Goal: Task Accomplishment & Management: Manage account settings

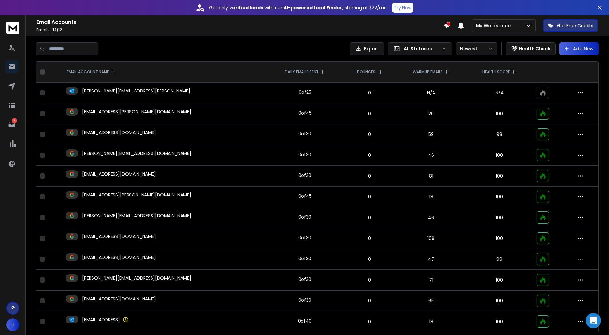
click at [539, 115] on icon at bounding box center [542, 113] width 6 height 6
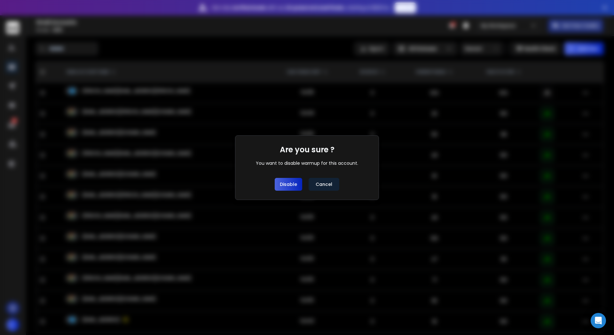
click at [327, 185] on button "Cancel" at bounding box center [323, 184] width 31 height 13
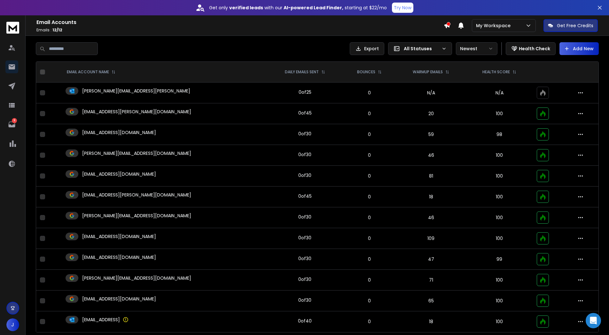
click at [577, 91] on icon at bounding box center [580, 93] width 6 height 6
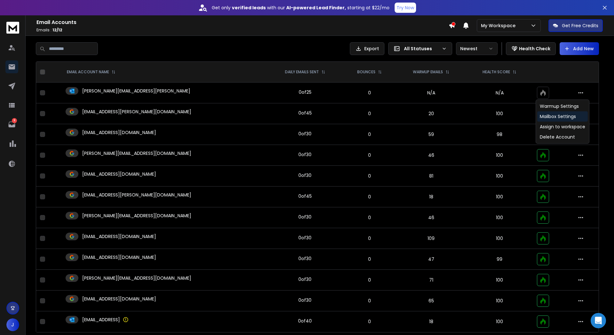
click at [572, 115] on div "Mailbox Settings" at bounding box center [562, 116] width 50 height 10
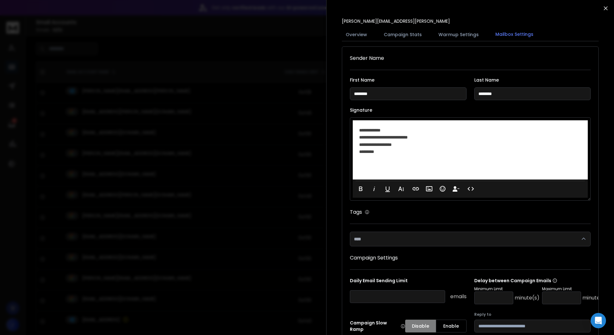
click at [602, 9] on icon "button" at bounding box center [605, 8] width 6 height 6
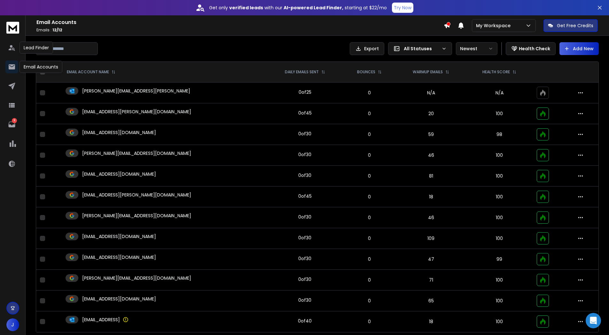
click at [12, 70] on icon at bounding box center [12, 67] width 8 height 8
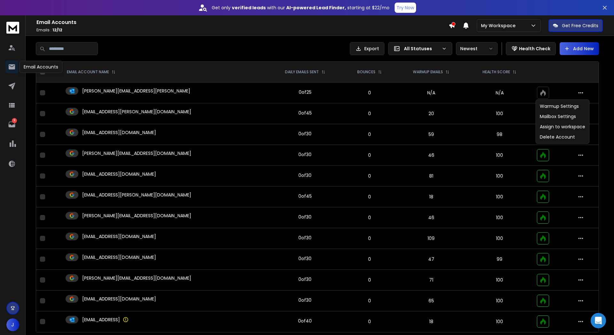
click at [577, 95] on icon at bounding box center [580, 93] width 6 height 6
click at [550, 159] on div at bounding box center [548, 155] width 22 height 12
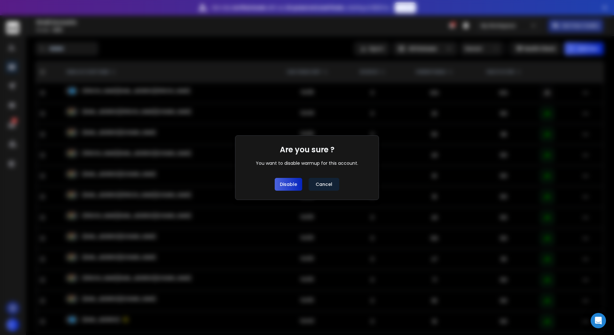
click at [330, 189] on button "Cancel" at bounding box center [323, 184] width 31 height 13
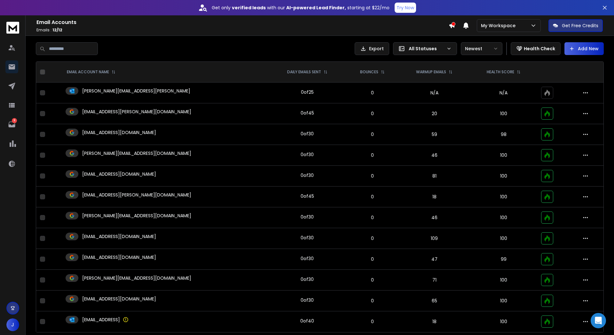
click at [582, 114] on icon at bounding box center [585, 114] width 6 height 6
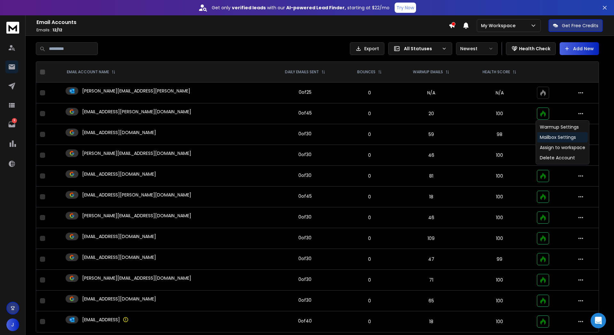
click at [573, 137] on div "Mailbox Settings" at bounding box center [562, 137] width 50 height 10
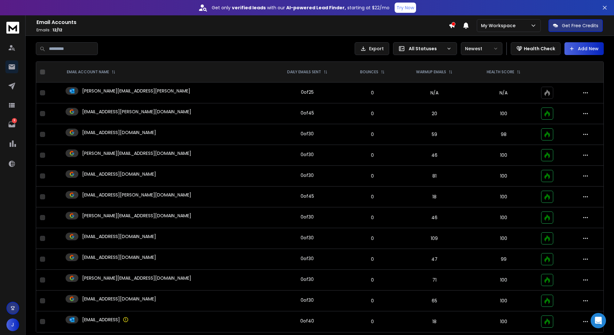
click at [582, 153] on icon at bounding box center [585, 155] width 6 height 6
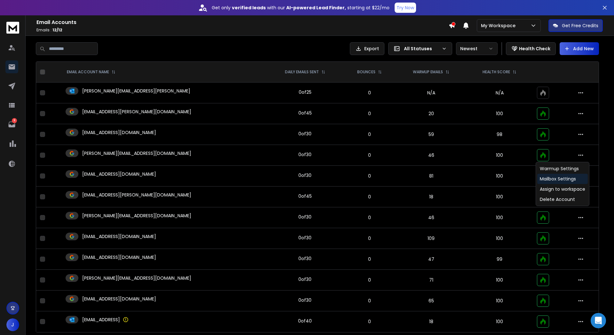
click at [572, 179] on div "Mailbox Settings" at bounding box center [562, 179] width 50 height 10
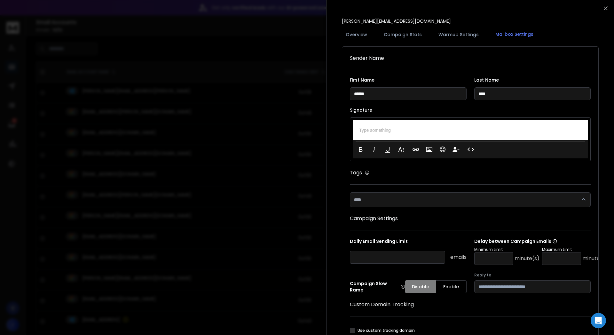
scroll to position [53, 0]
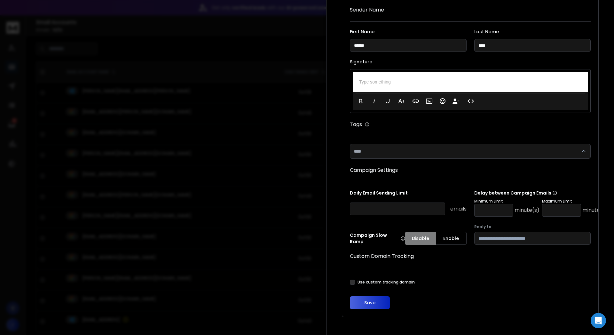
click at [394, 279] on label "Use custom tracking domain" at bounding box center [385, 281] width 57 height 5
click at [353, 279] on button "Reply to" at bounding box center [352, 281] width 5 height 5
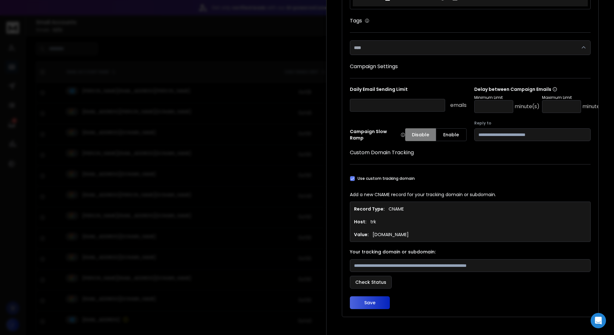
scroll to position [0, 0]
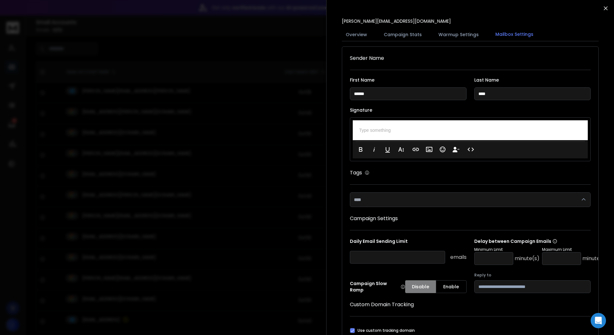
click at [603, 7] on icon "button" at bounding box center [605, 8] width 6 height 6
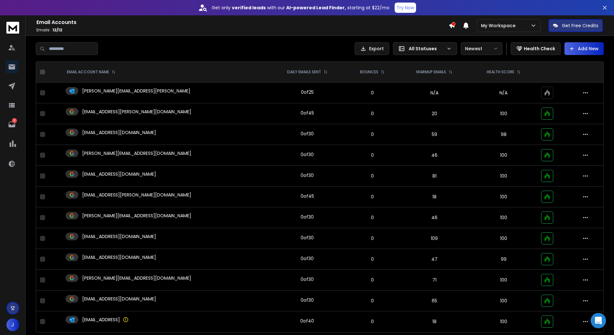
click at [582, 113] on icon at bounding box center [585, 114] width 6 height 6
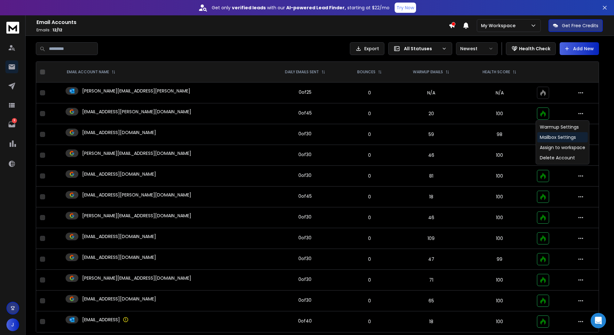
click at [564, 137] on div "Mailbox Settings" at bounding box center [562, 137] width 50 height 10
click at [577, 114] on icon at bounding box center [580, 114] width 6 height 6
click at [545, 137] on div "Mailbox Settings" at bounding box center [562, 137] width 50 height 10
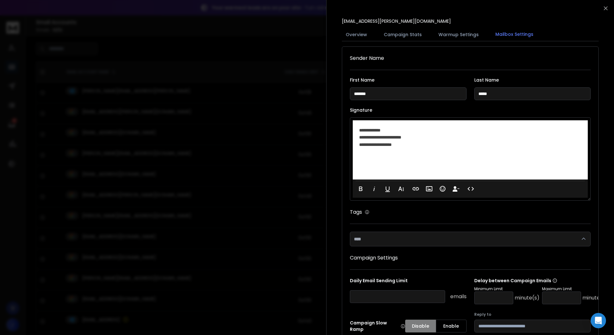
scroll to position [92, 0]
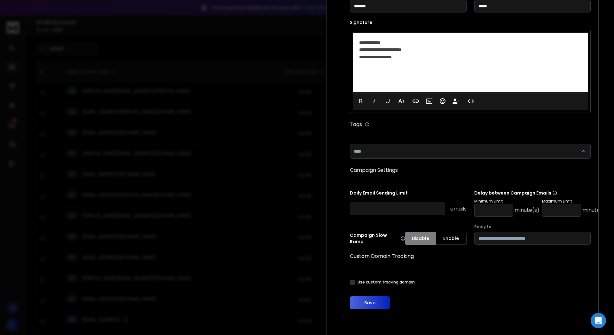
click at [389, 280] on div "Use custom tracking domain" at bounding box center [470, 281] width 241 height 13
click at [352, 279] on button "Reply to" at bounding box center [352, 281] width 5 height 5
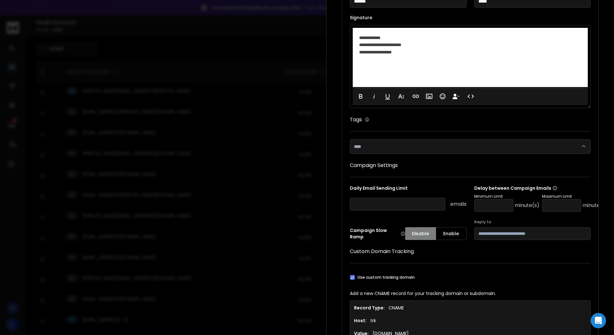
scroll to position [196, 0]
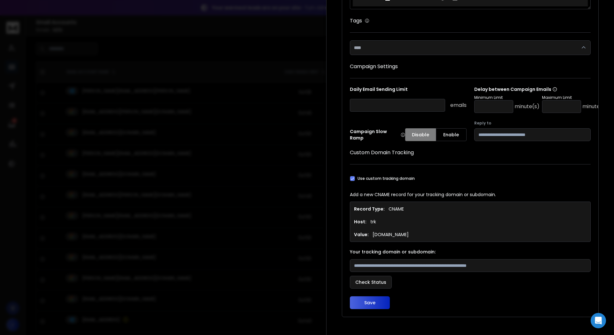
click at [482, 267] on div "Add a new CNAME record for your tracking domain or subdomain. Record Type: CNAM…" at bounding box center [470, 239] width 241 height 97
click at [463, 259] on input at bounding box center [470, 265] width 241 height 13
type input "*"
type input "**********"
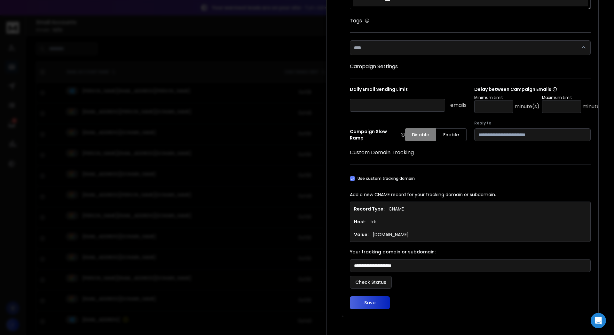
click at [469, 290] on form "**********" at bounding box center [470, 98] width 241 height 422
drag, startPoint x: 407, startPoint y: 229, endPoint x: 372, endPoint y: 230, distance: 35.2
click at [372, 231] on div "Value: custom.trkly.net" at bounding box center [470, 234] width 232 height 6
copy p "[DOMAIN_NAME]"
click at [376, 275] on button "Check Status" at bounding box center [371, 281] width 42 height 13
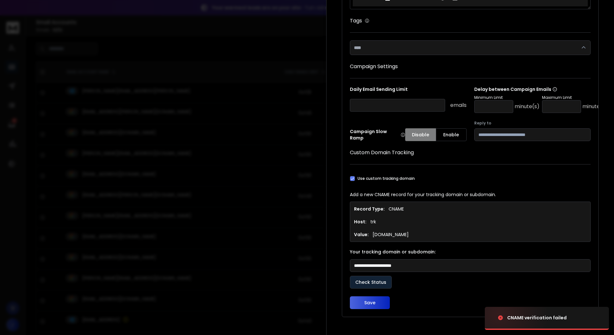
click at [376, 275] on button "Check Status" at bounding box center [371, 281] width 42 height 13
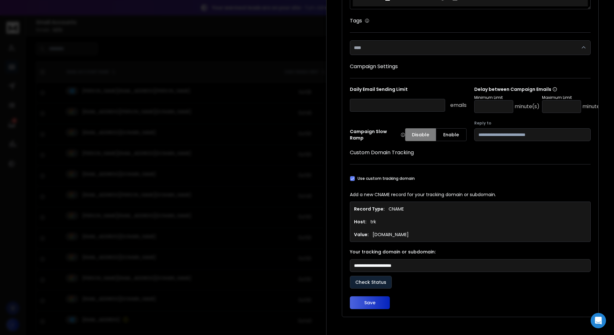
click at [376, 275] on button "Check Status" at bounding box center [371, 281] width 42 height 13
click at [365, 302] on button "Save" at bounding box center [370, 302] width 40 height 13
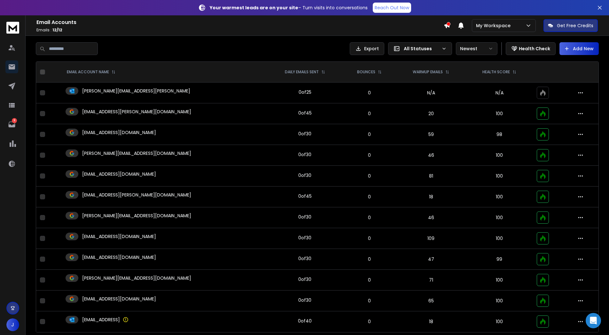
click at [577, 134] on icon at bounding box center [580, 134] width 6 height 6
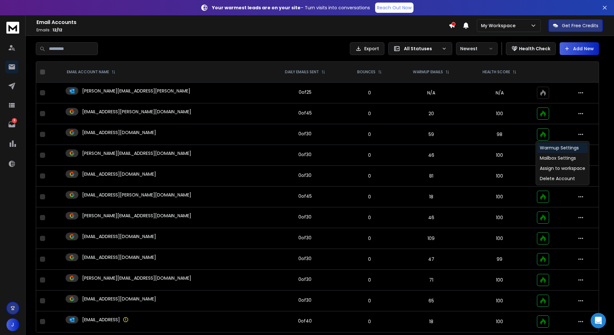
click at [562, 150] on div "Warmup Settings" at bounding box center [562, 148] width 50 height 10
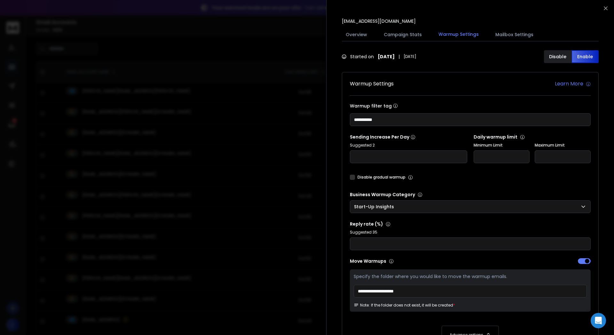
click at [514, 34] on button "Mailbox Settings" at bounding box center [514, 34] width 46 height 14
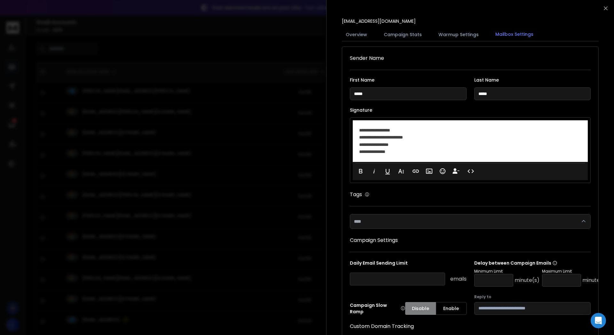
scroll to position [75, 0]
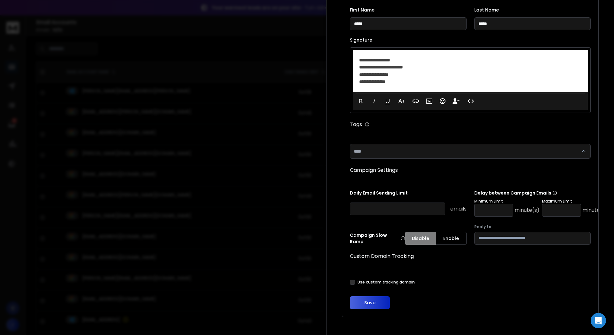
click at [375, 279] on label "Use custom tracking domain" at bounding box center [385, 281] width 57 height 5
click at [373, 281] on div "Use custom tracking domain" at bounding box center [470, 281] width 241 height 13
click at [351, 279] on button "Reply to" at bounding box center [352, 281] width 5 height 5
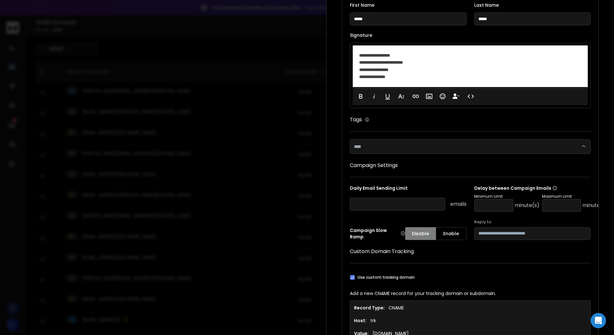
scroll to position [178, 0]
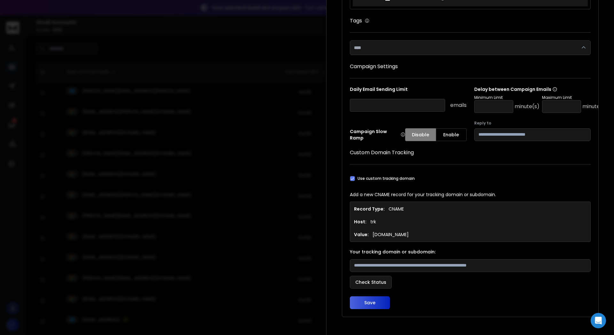
click at [388, 262] on input at bounding box center [470, 265] width 241 height 13
type input "**********"
click at [365, 282] on button "Check Status" at bounding box center [371, 281] width 42 height 13
click at [375, 296] on button "Save" at bounding box center [370, 302] width 40 height 13
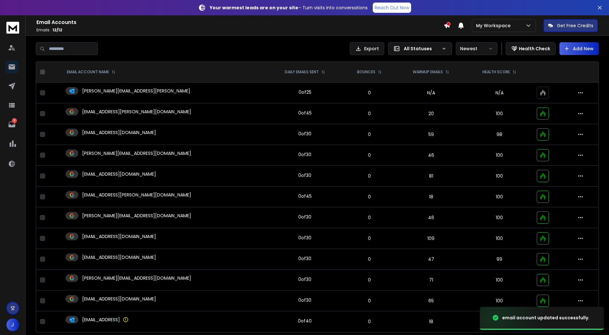
click at [577, 136] on icon at bounding box center [580, 134] width 6 height 6
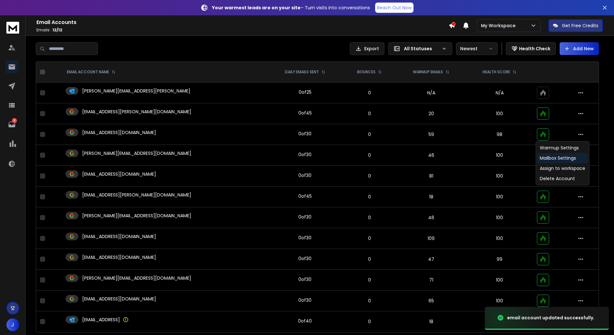
click at [563, 158] on div "Mailbox Settings" at bounding box center [562, 158] width 50 height 10
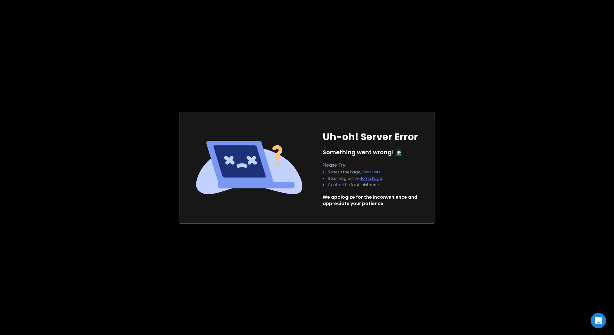
click at [368, 172] on link "Click Here" at bounding box center [370, 171] width 19 height 5
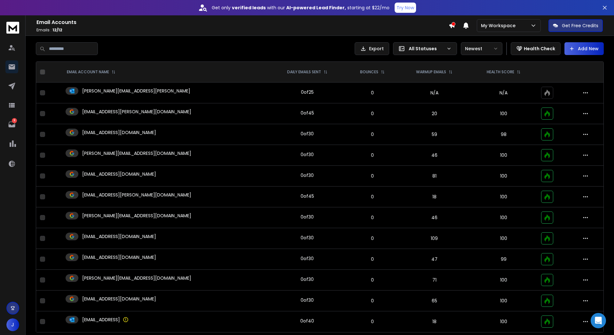
click at [582, 111] on icon at bounding box center [585, 114] width 6 height 6
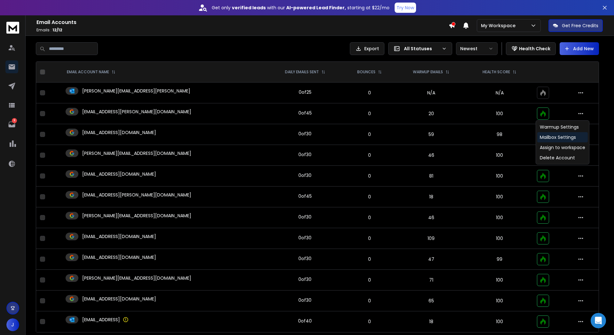
click at [566, 141] on div "Mailbox Settings" at bounding box center [562, 137] width 50 height 10
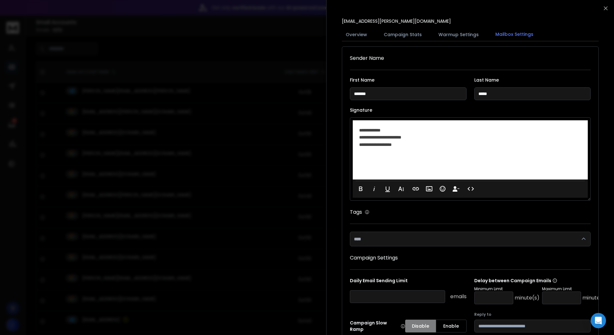
scroll to position [92, 0]
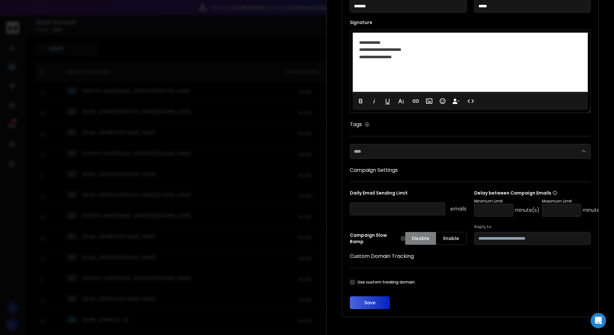
click at [392, 283] on div "Use custom tracking domain" at bounding box center [470, 281] width 241 height 13
click at [380, 279] on label "Use custom tracking domain" at bounding box center [385, 281] width 57 height 5
click at [351, 279] on button "Reply to" at bounding box center [352, 281] width 5 height 5
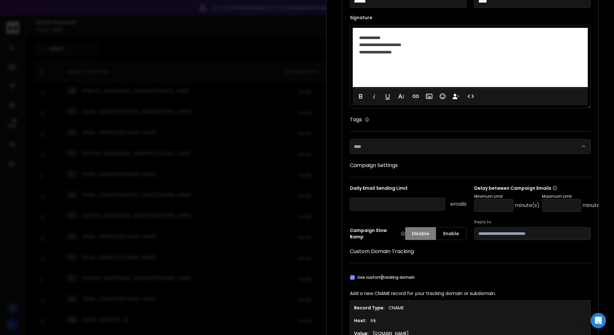
scroll to position [196, 0]
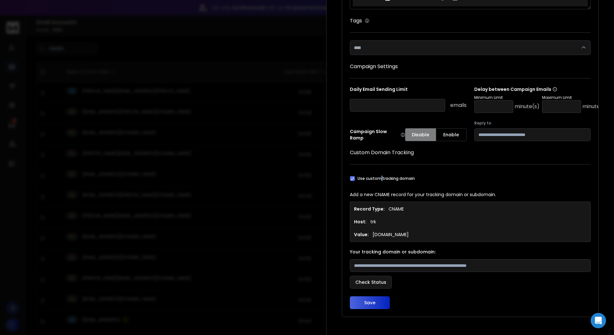
click at [373, 296] on button "Save" at bounding box center [370, 302] width 40 height 13
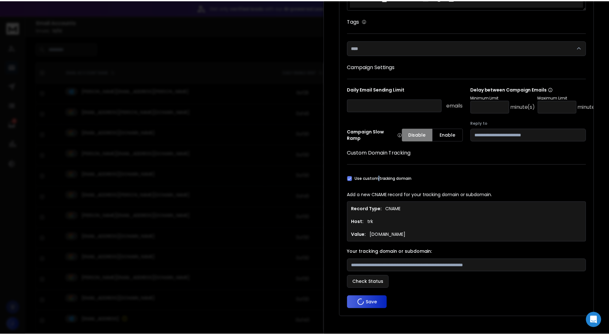
scroll to position [0, 0]
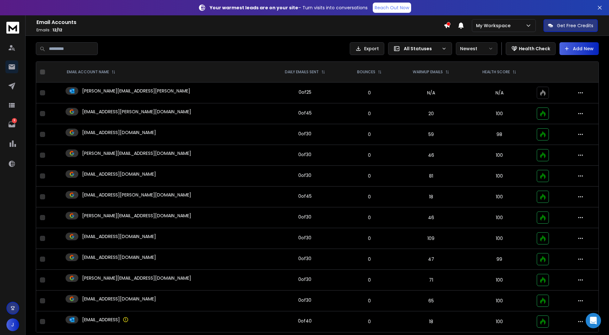
click at [573, 117] on button at bounding box center [580, 113] width 28 height 11
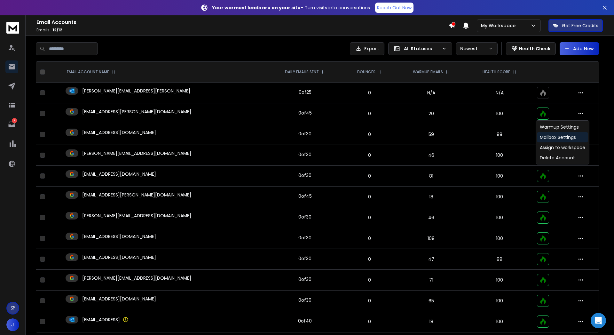
click at [565, 137] on div "Mailbox Settings" at bounding box center [562, 137] width 50 height 10
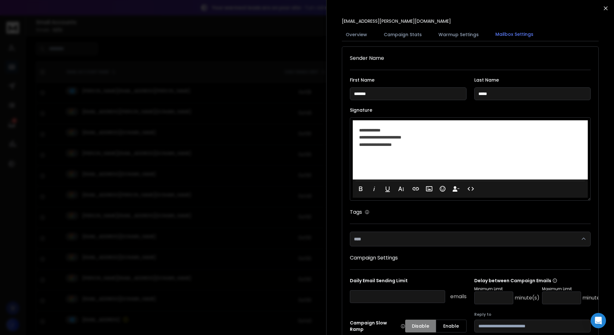
click at [606, 9] on icon "button" at bounding box center [605, 8] width 6 height 6
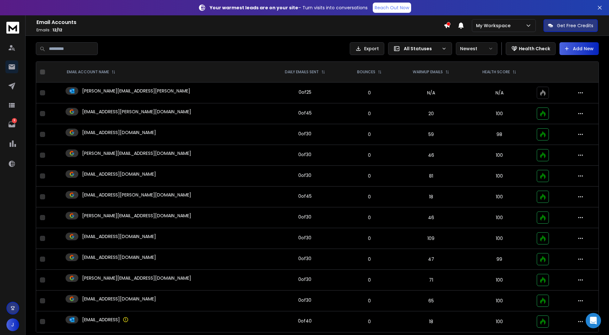
click at [577, 157] on icon at bounding box center [580, 155] width 6 height 6
click at [577, 156] on icon at bounding box center [580, 155] width 6 height 6
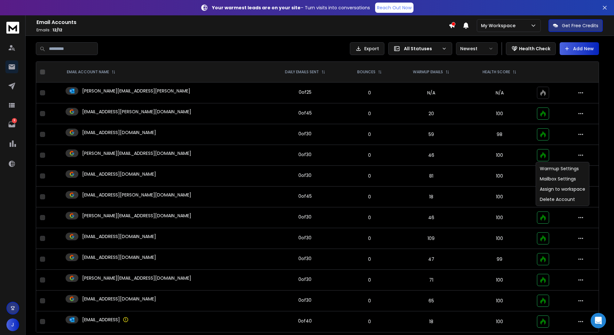
click at [577, 156] on icon at bounding box center [580, 155] width 6 height 6
click at [573, 180] on div "Mailbox Settings" at bounding box center [562, 179] width 50 height 10
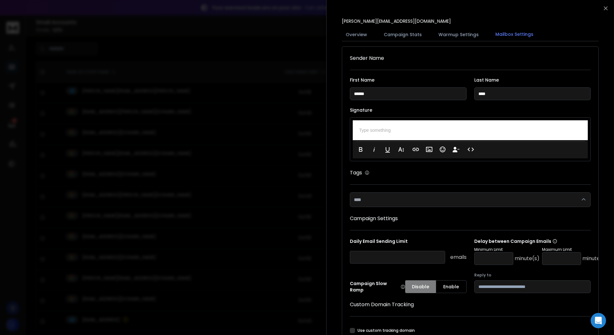
scroll to position [53, 0]
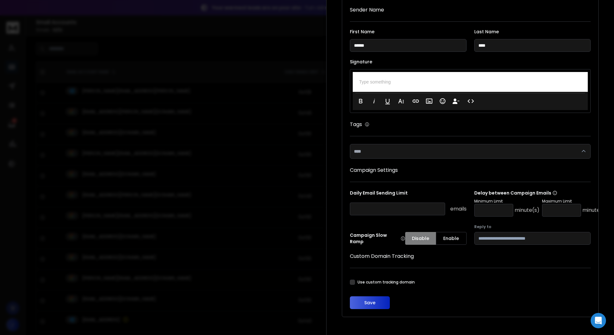
click at [398, 279] on label "Use custom tracking domain" at bounding box center [385, 281] width 57 height 5
click at [350, 280] on div "Use custom tracking domain" at bounding box center [382, 281] width 65 height 5
click at [354, 279] on button "Reply to" at bounding box center [352, 281] width 5 height 5
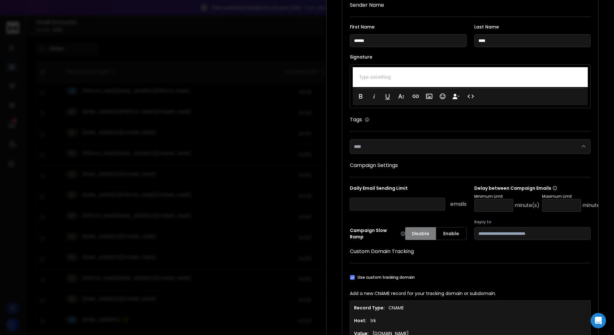
scroll to position [157, 0]
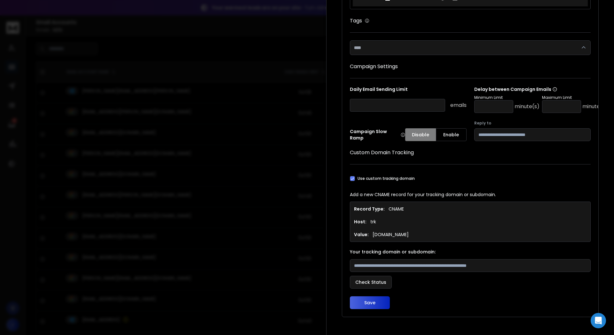
click at [381, 261] on input at bounding box center [470, 265] width 241 height 13
type input "**********"
click at [372, 281] on button "Check Status" at bounding box center [371, 281] width 42 height 13
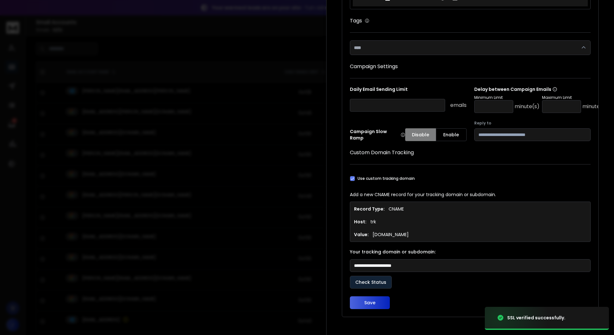
click at [380, 280] on button "Check Status" at bounding box center [371, 281] width 42 height 13
click at [371, 298] on button "Save" at bounding box center [370, 302] width 40 height 13
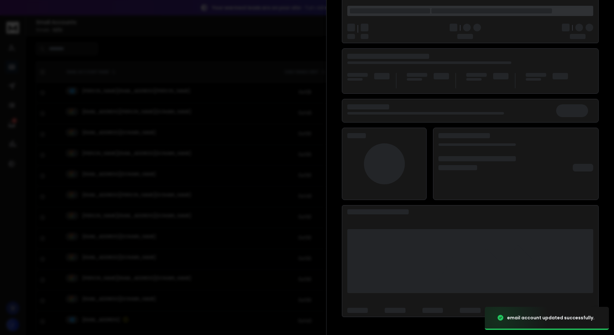
scroll to position [0, 0]
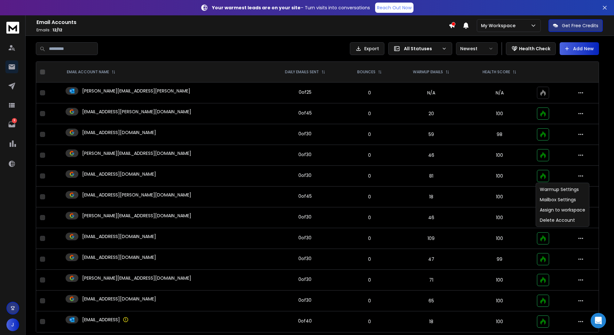
click at [578, 175] on icon at bounding box center [580, 175] width 5 height 1
click at [570, 196] on div "Mailbox Settings" at bounding box center [562, 199] width 50 height 10
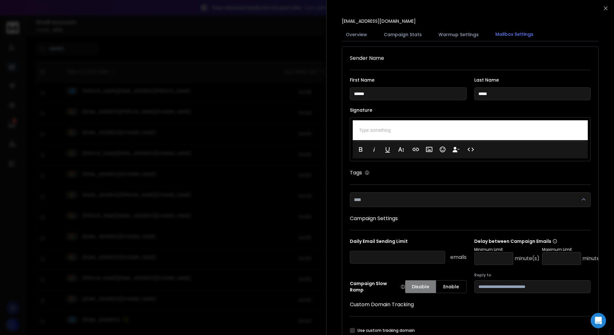
scroll to position [53, 0]
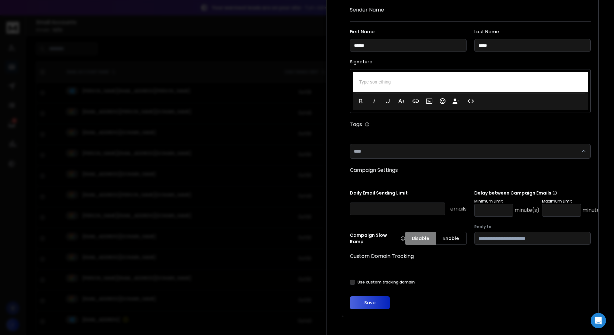
click at [349, 278] on div "Sender Name First Name ****** Last Name ***** Signature Type something Clear Fo…" at bounding box center [470, 157] width 257 height 319
click at [352, 279] on button "Reply to" at bounding box center [352, 281] width 5 height 5
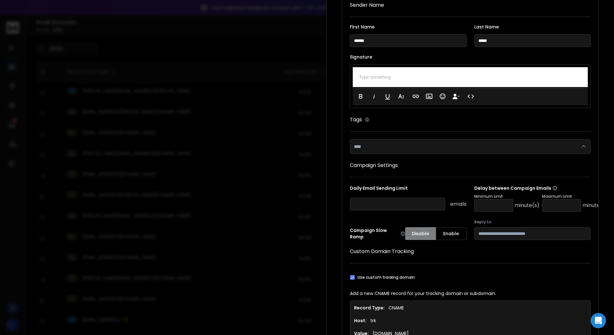
scroll to position [157, 0]
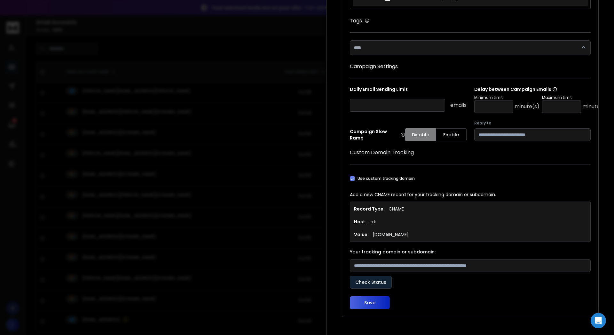
click at [365, 276] on button "Check Status" at bounding box center [371, 281] width 42 height 13
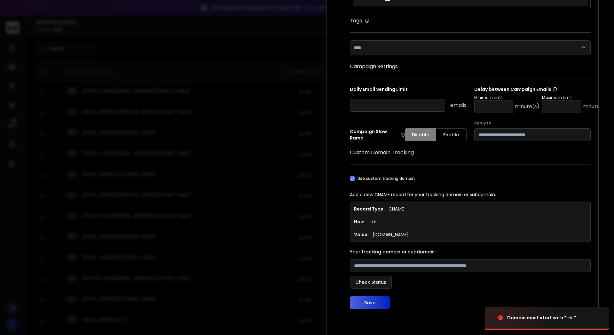
click at [387, 263] on input at bounding box center [470, 265] width 241 height 13
type input "**********"
click at [380, 280] on button "Check Status" at bounding box center [371, 281] width 42 height 13
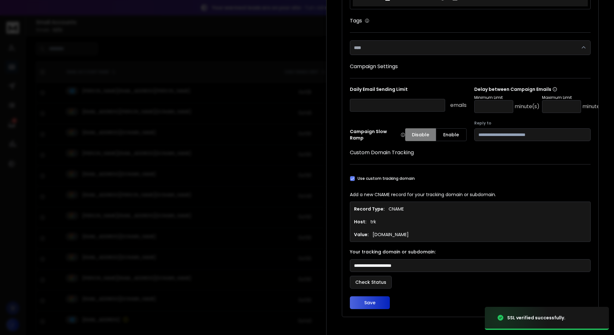
click at [379, 297] on button "Save" at bounding box center [370, 302] width 40 height 13
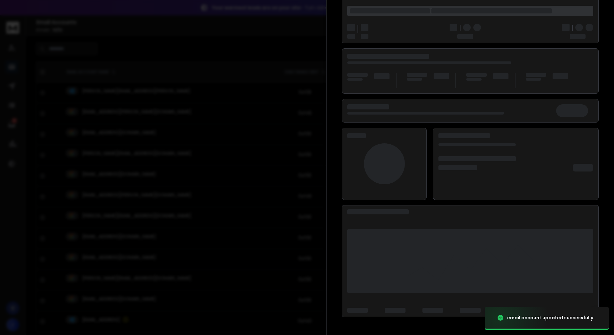
scroll to position [0, 0]
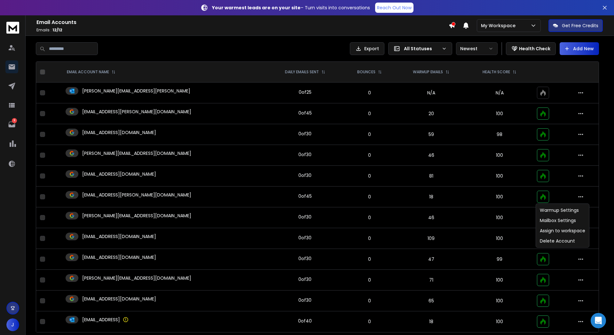
click at [577, 197] on icon at bounding box center [580, 197] width 6 height 6
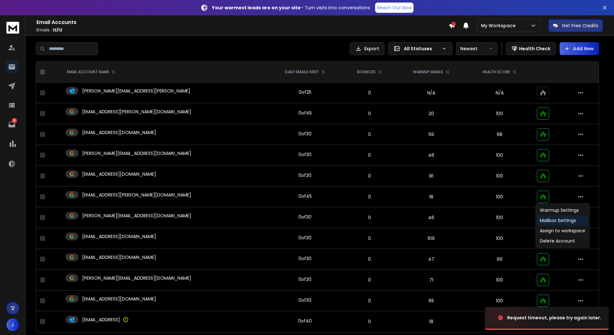
click at [565, 220] on div "Mailbox Settings" at bounding box center [562, 220] width 50 height 10
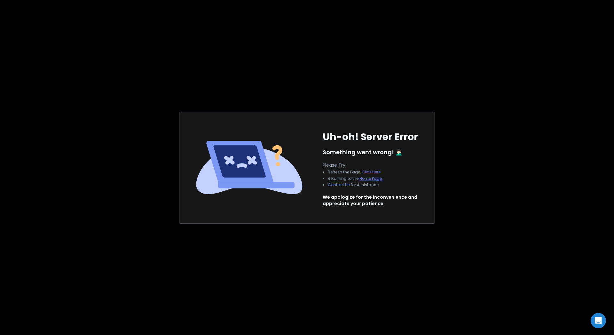
click at [374, 172] on link "Click Here" at bounding box center [370, 171] width 19 height 5
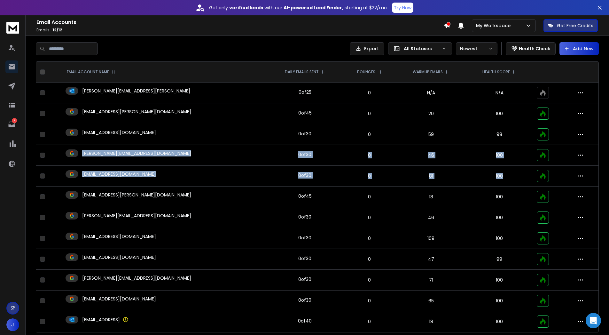
drag, startPoint x: 529, startPoint y: 136, endPoint x: 550, endPoint y: 195, distance: 62.2
click at [550, 195] on tbody "[PERSON_NAME][EMAIL_ADDRESS][PERSON_NAME] 0 of 25 0 N/A N/A [EMAIL_ADDRESS][PER…" at bounding box center [317, 206] width 562 height 249
click at [577, 197] on icon at bounding box center [580, 197] width 6 height 6
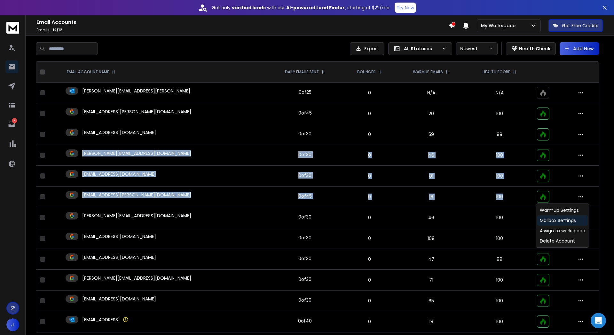
click at [557, 220] on div "Mailbox Settings" at bounding box center [562, 220] width 50 height 10
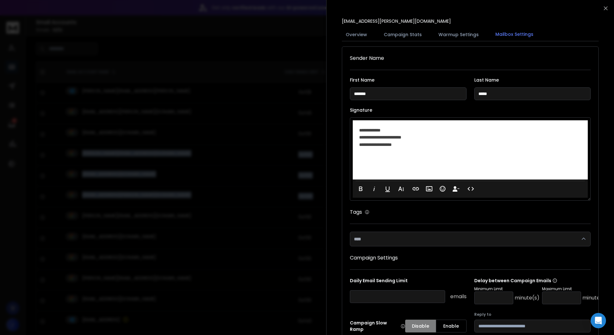
scroll to position [92, 0]
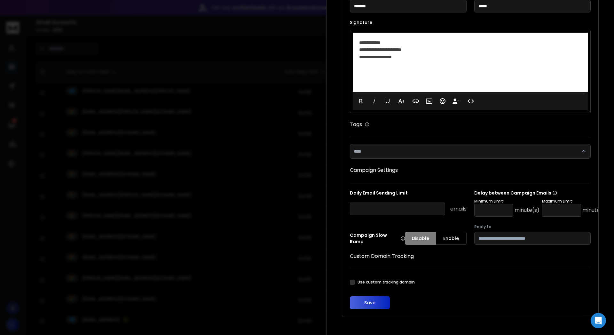
click at [382, 279] on label "Use custom tracking domain" at bounding box center [385, 281] width 57 height 5
click at [354, 279] on button "Reply to" at bounding box center [352, 281] width 5 height 5
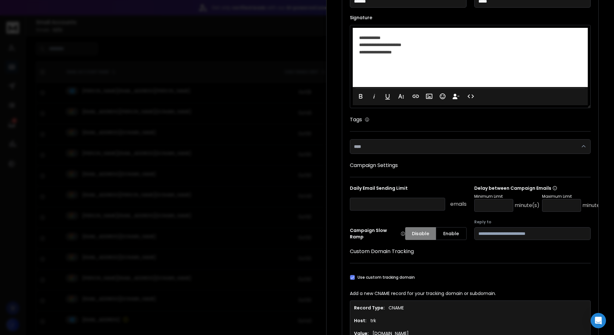
scroll to position [196, 0]
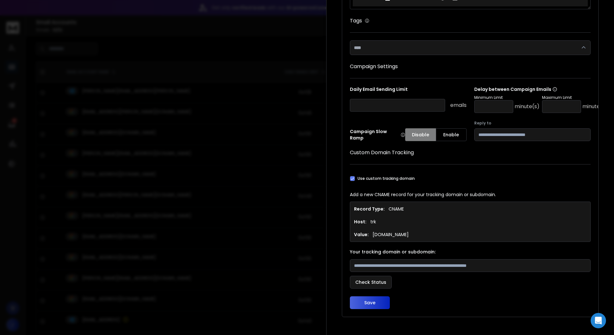
click at [392, 263] on input at bounding box center [470, 265] width 241 height 13
type input "**********"
click at [376, 278] on button "Check Status" at bounding box center [371, 281] width 42 height 13
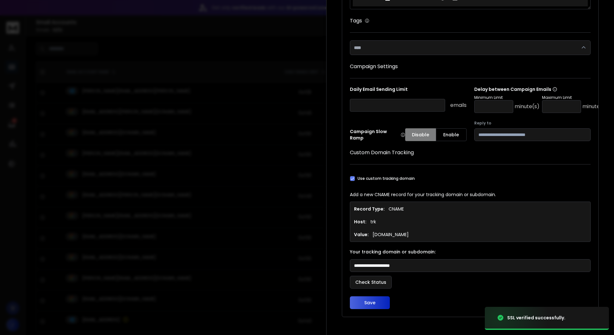
click at [365, 297] on button "Save" at bounding box center [370, 302] width 40 height 13
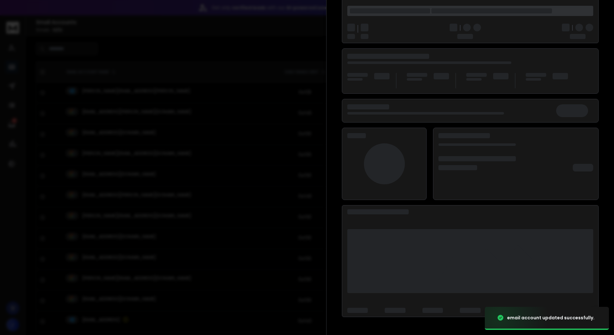
scroll to position [0, 0]
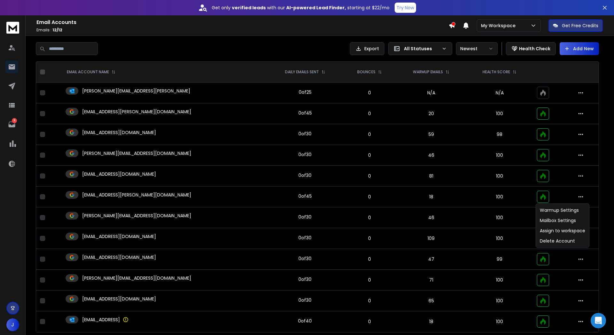
click at [577, 196] on icon at bounding box center [580, 197] width 6 height 6
click at [557, 220] on div "Mailbox Settings" at bounding box center [562, 220] width 50 height 10
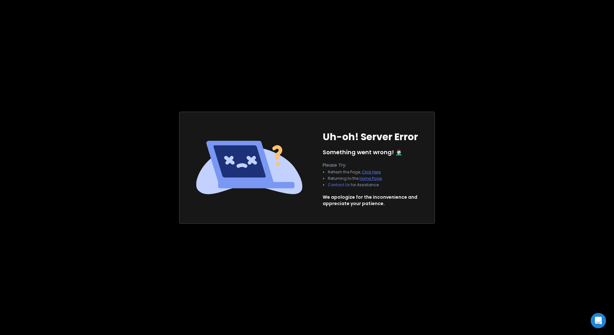
click at [375, 170] on link "Click Here" at bounding box center [370, 171] width 19 height 5
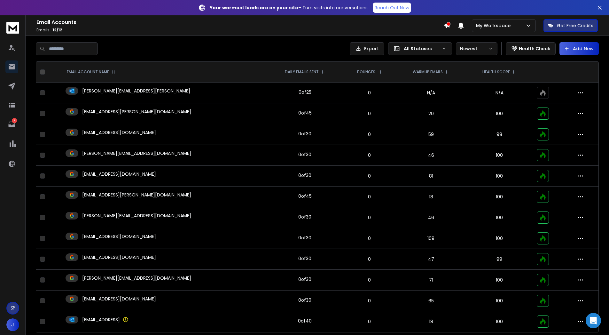
click at [578, 218] on button at bounding box center [580, 217] width 28 height 11
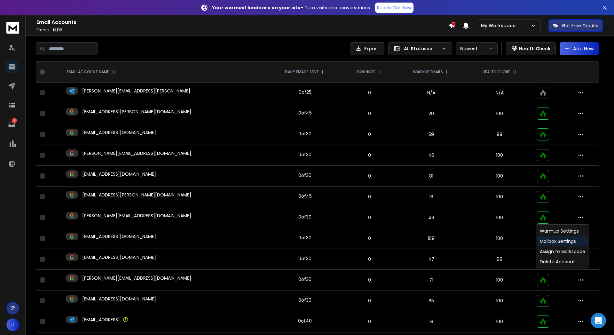
click at [565, 240] on div "Mailbox Settings" at bounding box center [562, 241] width 50 height 10
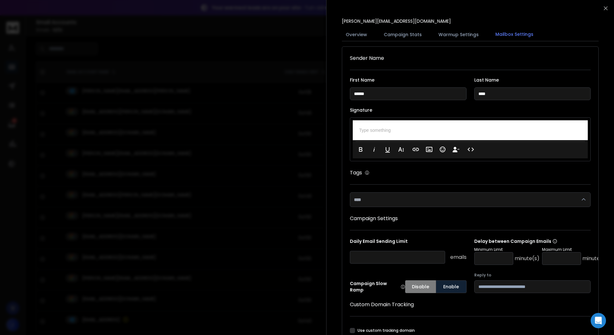
scroll to position [53, 0]
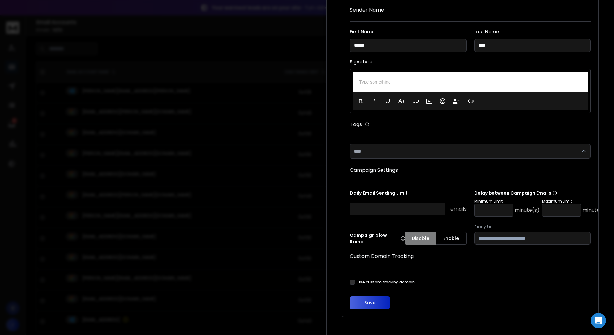
click at [376, 275] on div "Use custom tracking domain" at bounding box center [470, 281] width 241 height 13
click at [354, 279] on button "Reply to" at bounding box center [352, 281] width 5 height 5
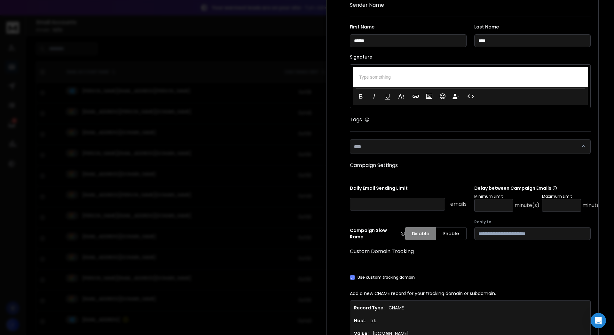
scroll to position [157, 0]
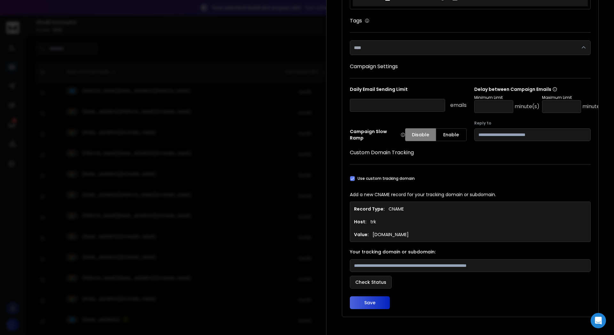
click at [388, 260] on input at bounding box center [470, 265] width 241 height 13
type input "**********"
click at [374, 278] on button "Check Status" at bounding box center [371, 281] width 42 height 13
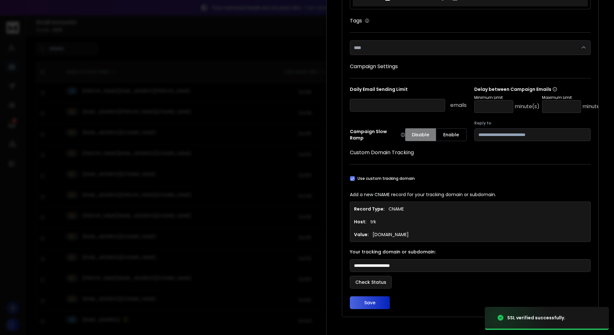
click at [375, 297] on button "Save" at bounding box center [370, 302] width 40 height 13
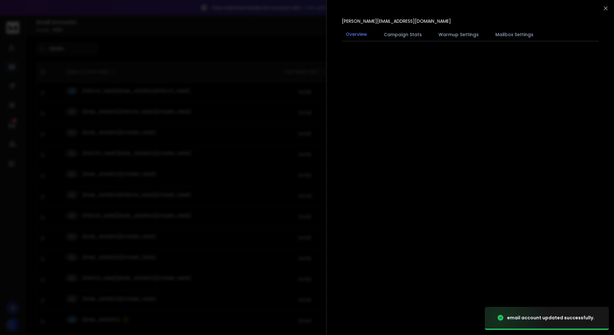
scroll to position [0, 0]
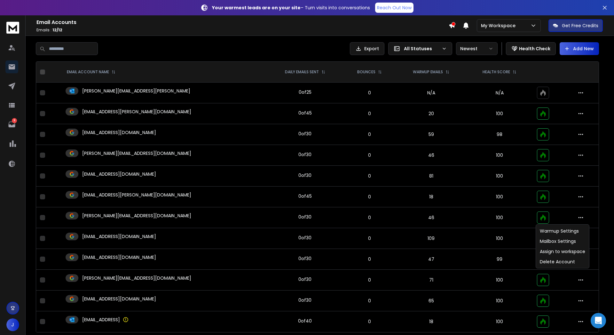
click at [570, 218] on button at bounding box center [580, 217] width 28 height 11
click at [577, 195] on icon at bounding box center [580, 197] width 6 height 6
click at [553, 222] on div "Mailbox Settings" at bounding box center [562, 220] width 50 height 10
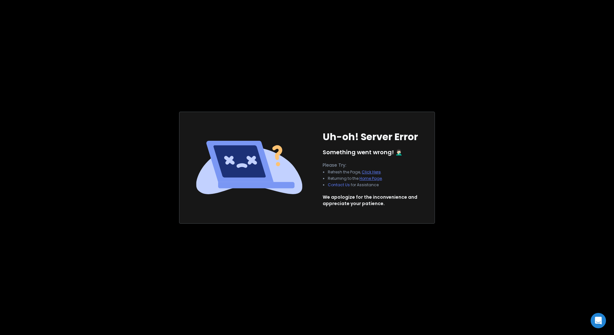
click at [367, 170] on link "Click Here" at bounding box center [370, 171] width 19 height 5
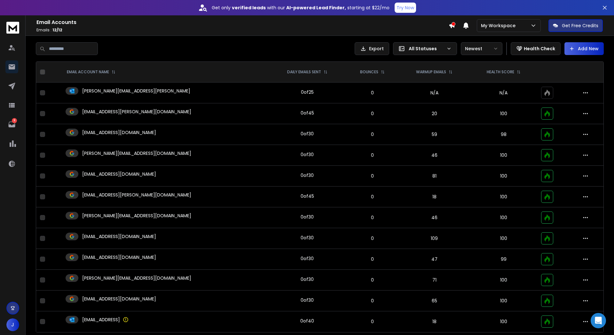
click at [571, 195] on button at bounding box center [585, 196] width 28 height 11
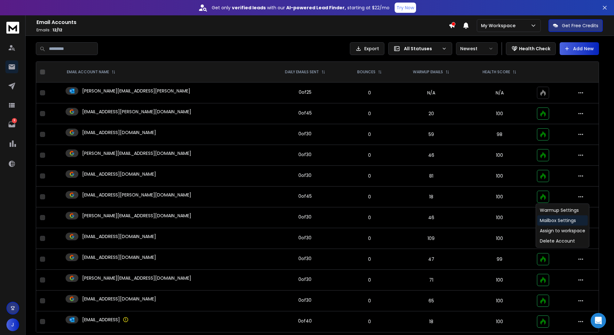
click at [565, 221] on div "Mailbox Settings" at bounding box center [562, 220] width 50 height 10
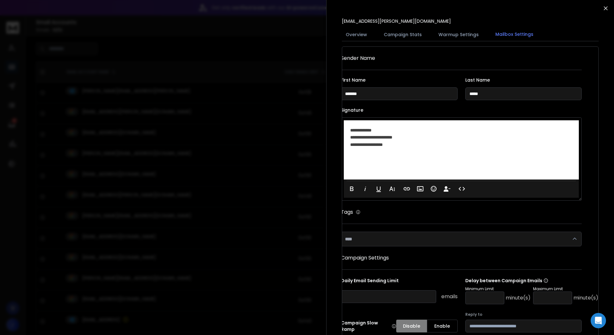
click at [602, 6] on icon "button" at bounding box center [605, 8] width 6 height 6
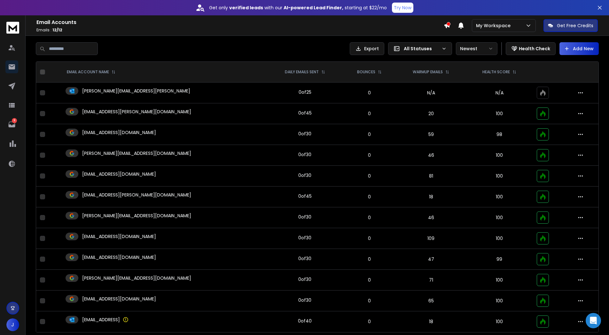
click at [578, 238] on icon at bounding box center [580, 237] width 5 height 1
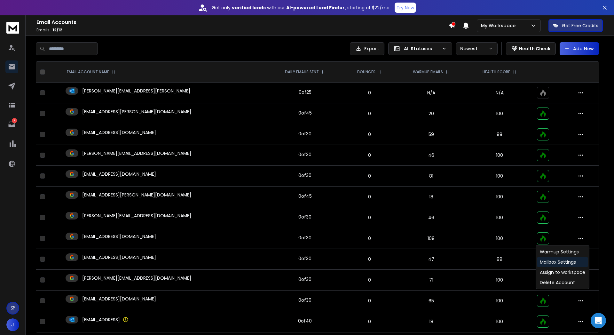
click at [556, 261] on div "Mailbox Settings" at bounding box center [562, 262] width 50 height 10
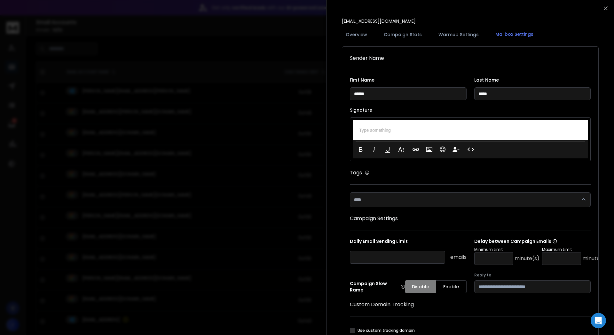
scroll to position [53, 0]
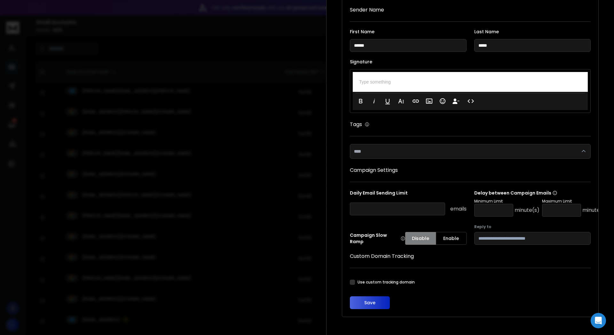
click at [404, 279] on label "Use custom tracking domain" at bounding box center [385, 281] width 57 height 5
click at [350, 280] on div "Use custom tracking domain" at bounding box center [470, 281] width 241 height 13
click at [352, 279] on button "Reply to" at bounding box center [352, 281] width 5 height 5
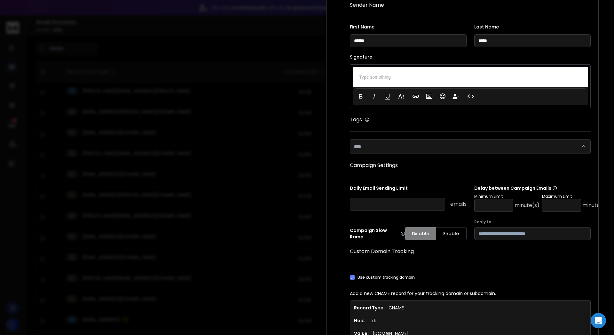
scroll to position [157, 0]
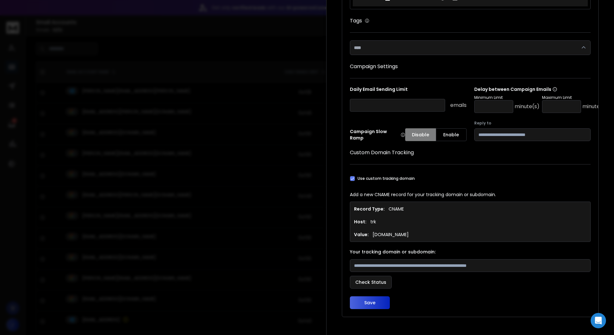
click at [399, 266] on input at bounding box center [470, 265] width 241 height 13
type input "**********"
click at [367, 280] on button "Check Status" at bounding box center [371, 281] width 42 height 13
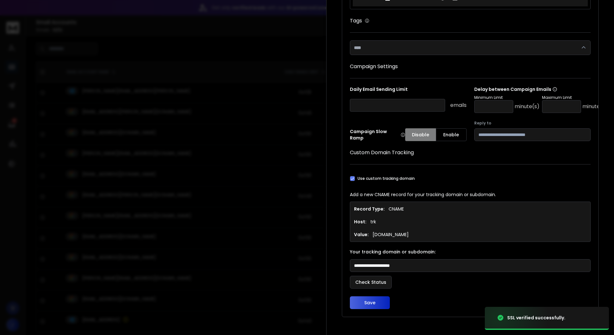
click at [368, 296] on button "Save" at bounding box center [370, 302] width 40 height 13
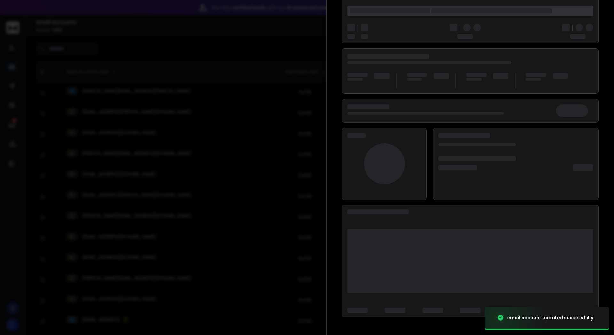
scroll to position [0, 0]
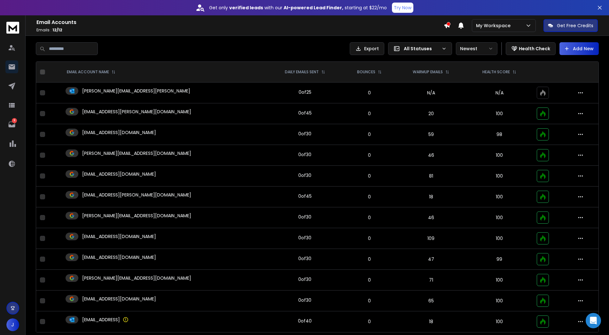
click at [577, 260] on icon at bounding box center [580, 259] width 6 height 6
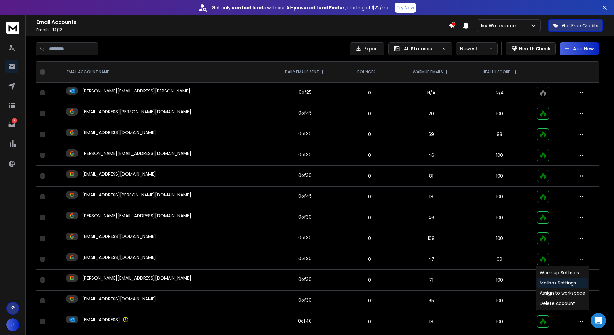
click at [560, 284] on div "Mailbox Settings" at bounding box center [562, 282] width 50 height 10
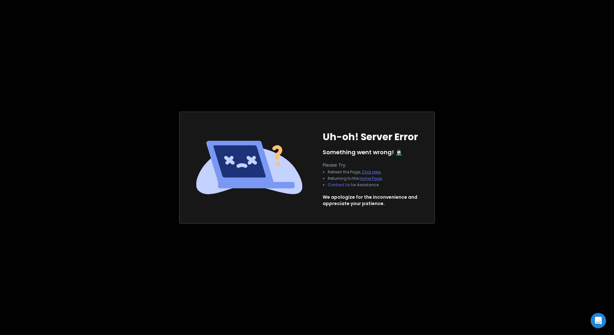
click at [366, 169] on link "Click Here" at bounding box center [370, 171] width 19 height 5
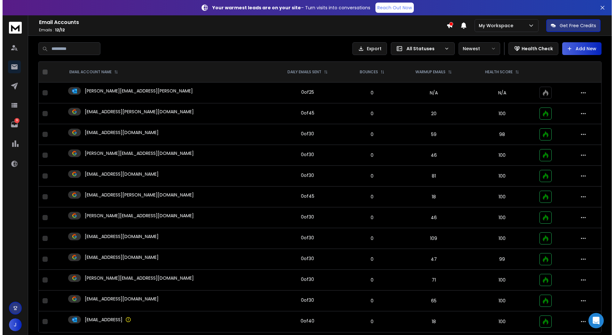
scroll to position [5, 0]
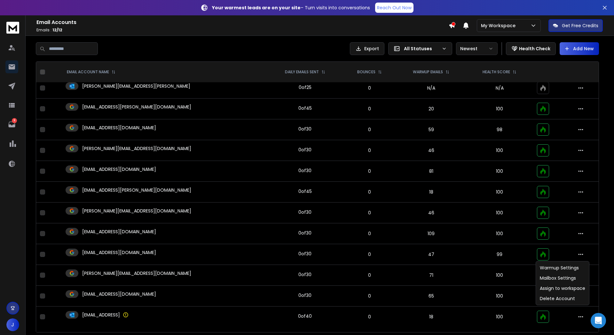
click at [571, 251] on button at bounding box center [580, 254] width 28 height 11
click at [553, 282] on div "Mailbox Settings" at bounding box center [562, 278] width 50 height 10
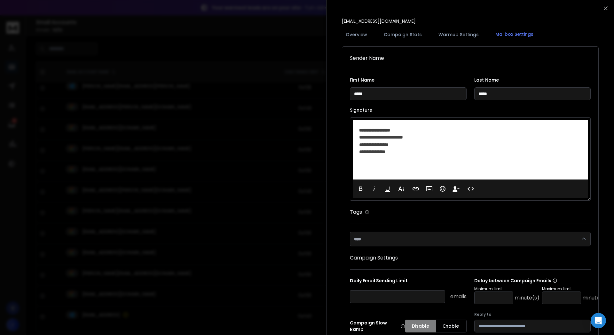
scroll to position [92, 0]
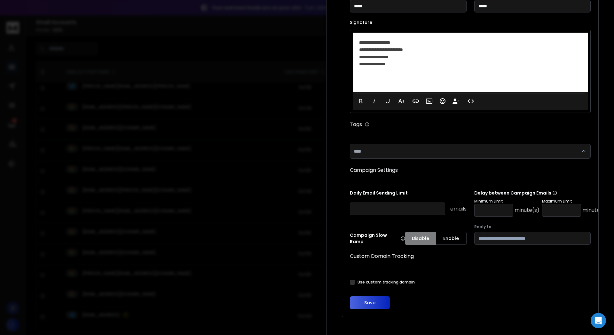
click at [402, 279] on label "Use custom tracking domain" at bounding box center [385, 281] width 57 height 5
click at [353, 279] on button "Reply to" at bounding box center [352, 281] width 5 height 5
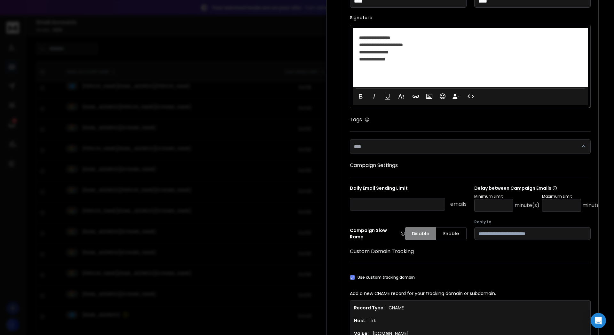
scroll to position [196, 0]
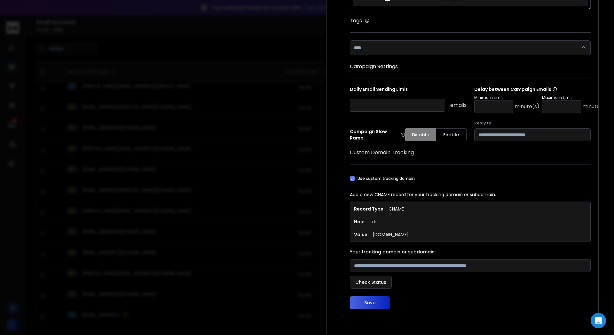
click at [394, 261] on input at bounding box center [470, 265] width 241 height 13
type input "**********"
click at [383, 276] on button "Check Status" at bounding box center [371, 281] width 42 height 13
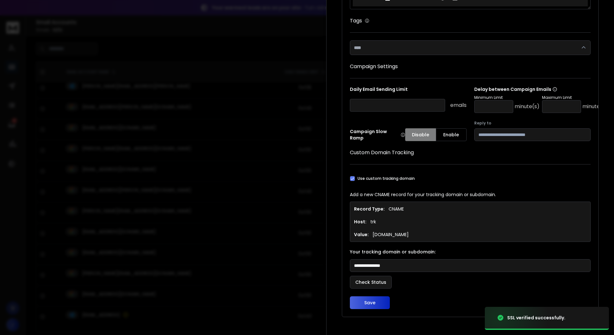
click at [377, 296] on button "Save" at bounding box center [370, 302] width 40 height 13
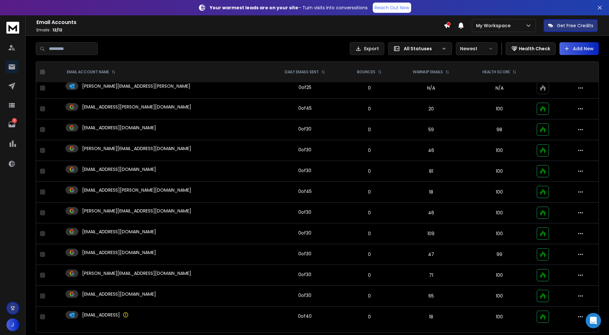
click at [576, 279] on button at bounding box center [580, 274] width 28 height 11
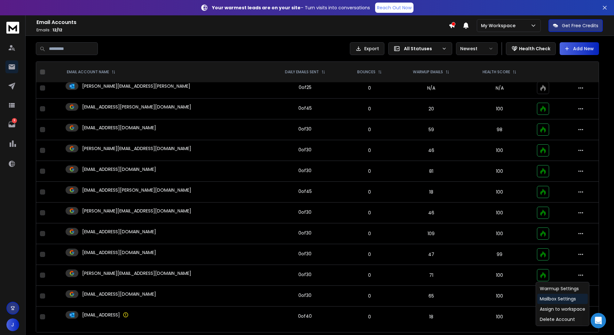
click at [567, 300] on div "Mailbox Settings" at bounding box center [562, 298] width 50 height 10
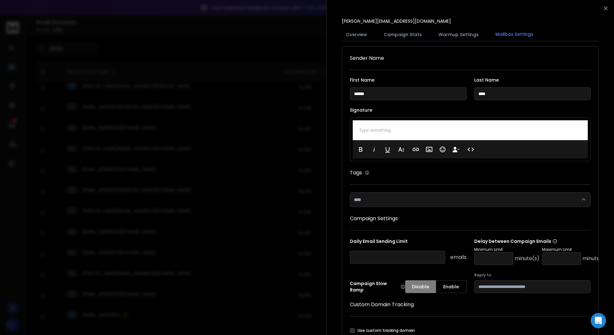
scroll to position [53, 0]
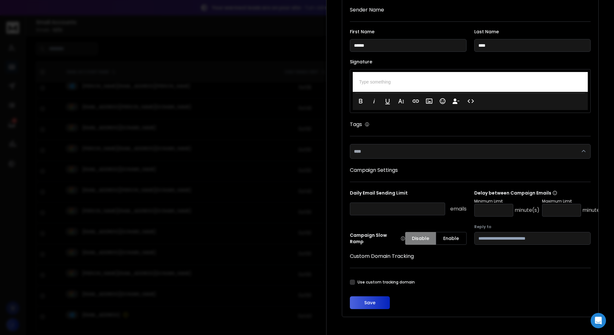
click at [352, 279] on button "Reply to" at bounding box center [352, 281] width 5 height 5
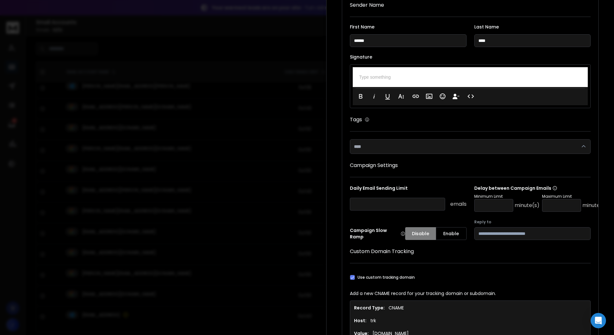
scroll to position [157, 0]
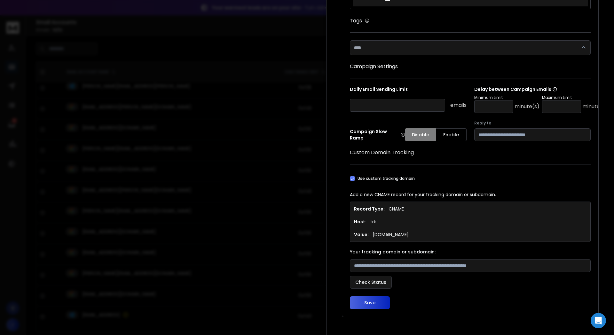
click at [380, 253] on div "Your tracking domain or subdomain:" at bounding box center [470, 260] width 241 height 22
click at [384, 264] on input at bounding box center [470, 265] width 241 height 13
type input "**********"
click at [370, 282] on button "Check Status" at bounding box center [371, 281] width 42 height 13
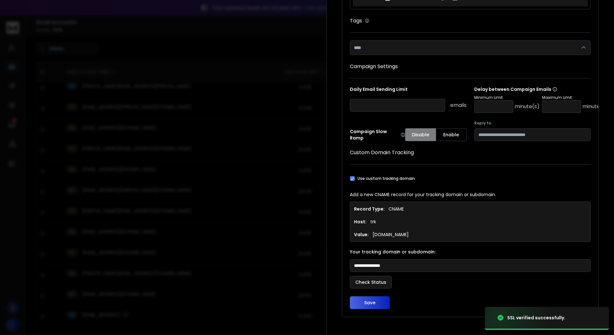
click at [376, 296] on button "Save" at bounding box center [370, 302] width 40 height 13
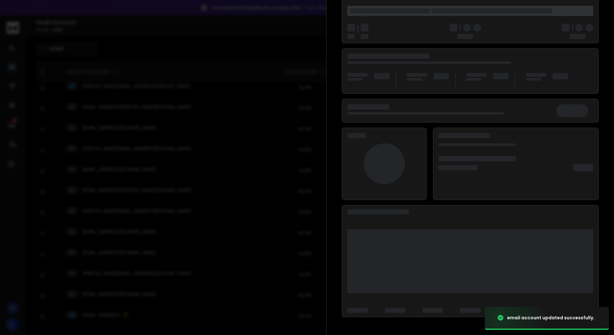
scroll to position [0, 0]
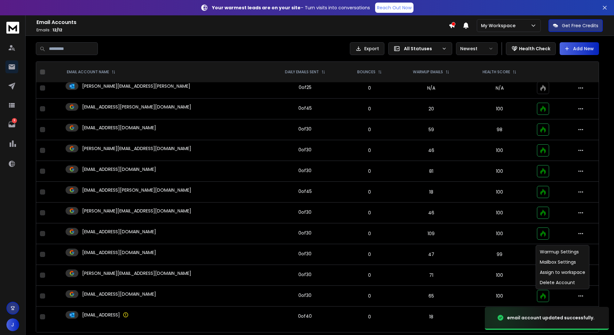
click at [577, 294] on icon at bounding box center [580, 296] width 6 height 6
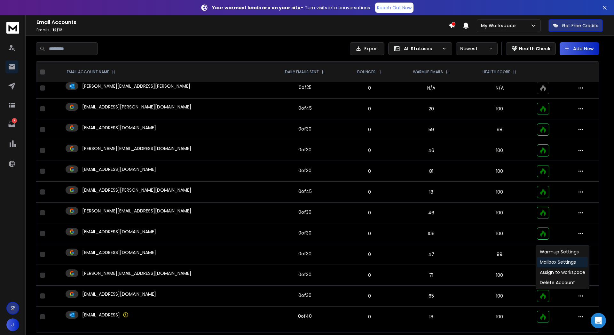
click at [557, 264] on div "Mailbox Settings" at bounding box center [562, 262] width 50 height 10
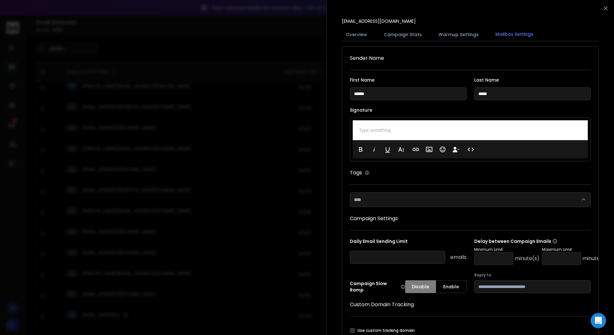
scroll to position [53, 0]
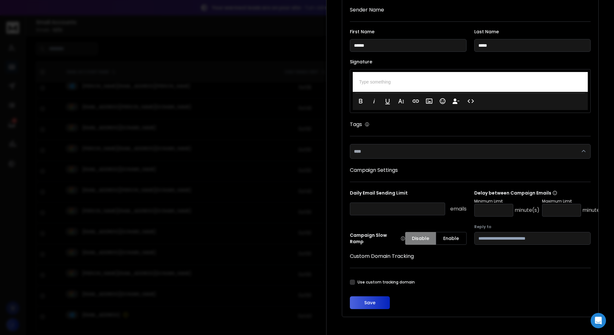
click at [393, 279] on label "Use custom tracking domain" at bounding box center [385, 281] width 57 height 5
click at [354, 280] on div "Use custom tracking domain" at bounding box center [470, 281] width 241 height 13
click at [352, 279] on button "Reply to" at bounding box center [352, 281] width 5 height 5
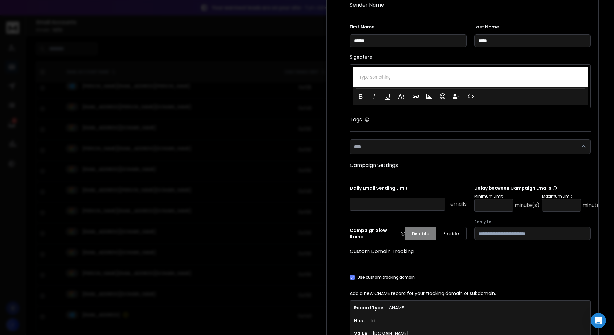
scroll to position [157, 0]
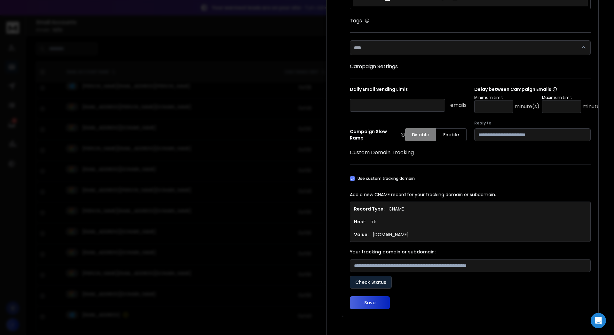
click at [374, 276] on button "Check Status" at bounding box center [371, 281] width 42 height 13
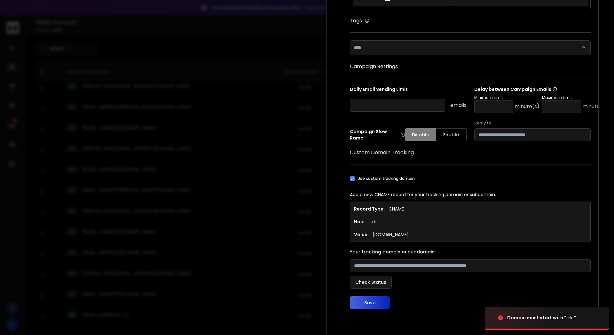
click at [388, 260] on input at bounding box center [470, 265] width 241 height 13
click at [406, 310] on div "Sender Name First Name ****** Last Name ***** Signature Type something Clear Fo…" at bounding box center [470, 106] width 257 height 422
click at [392, 259] on input at bounding box center [470, 265] width 241 height 13
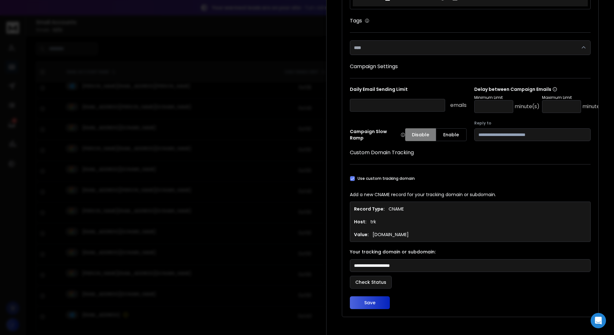
click at [392, 264] on input "**********" at bounding box center [470, 265] width 241 height 13
click at [406, 262] on input "**********" at bounding box center [470, 265] width 241 height 13
type input "**********"
click at [370, 281] on button "Check Status" at bounding box center [371, 281] width 42 height 13
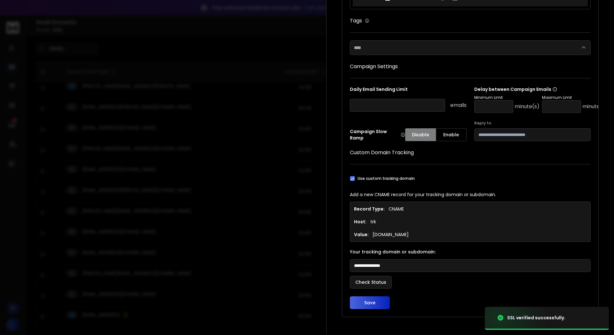
click at [373, 298] on button "Save" at bounding box center [370, 302] width 40 height 13
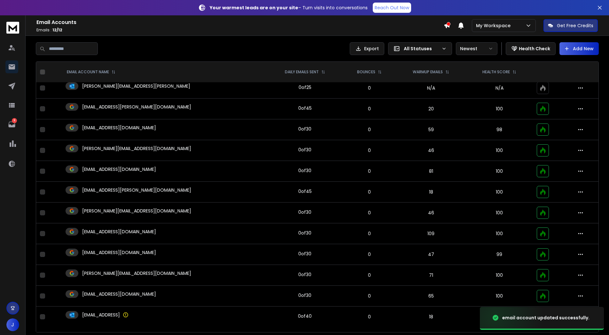
click at [577, 277] on icon at bounding box center [580, 275] width 6 height 6
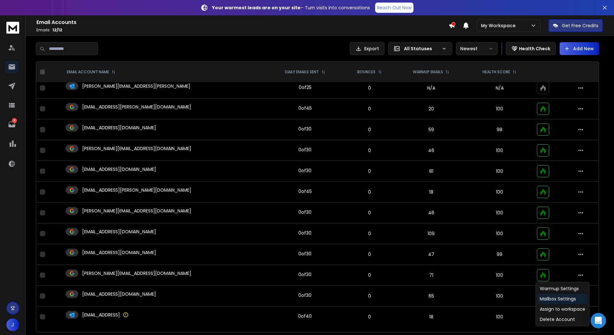
click at [560, 297] on div "Mailbox Settings" at bounding box center [562, 298] width 50 height 10
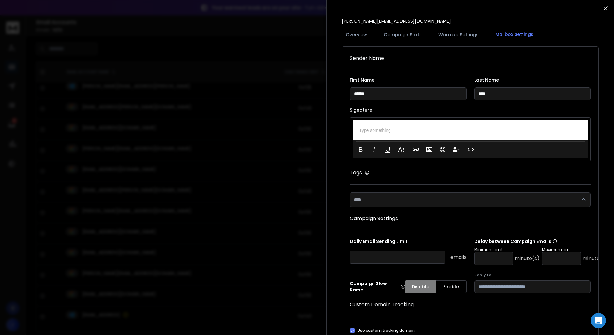
click at [604, 9] on icon "button" at bounding box center [605, 8] width 6 height 6
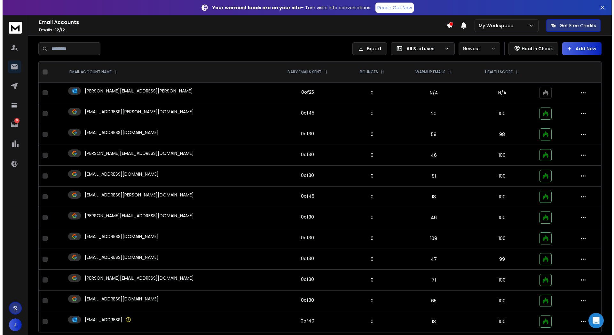
scroll to position [5, 0]
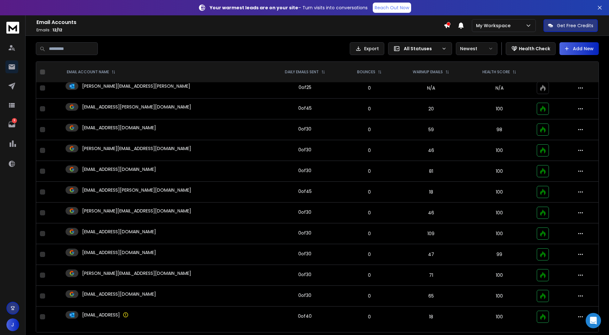
click at [577, 315] on icon at bounding box center [580, 316] width 6 height 6
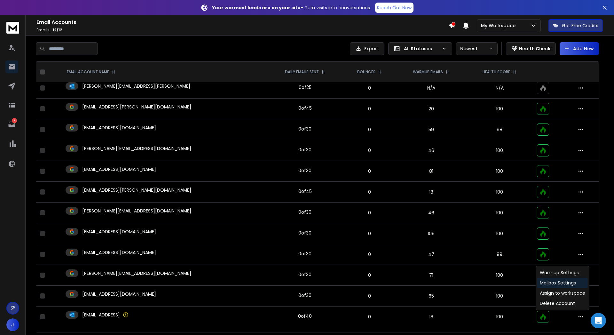
click at [559, 280] on div "Mailbox Settings" at bounding box center [562, 282] width 50 height 10
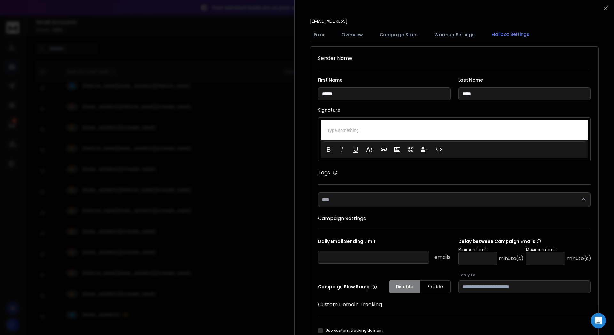
scroll to position [48, 0]
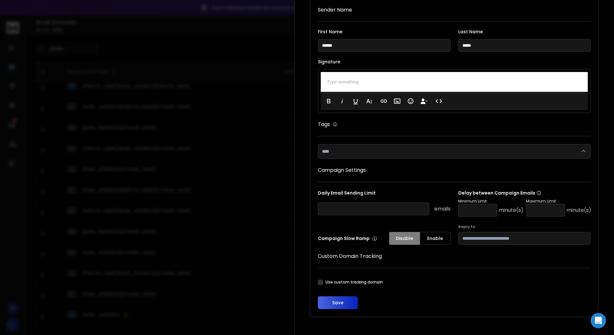
click at [315, 283] on div "Sender Name First Name ****** Last Name ***** Signature Type something Clear Fo…" at bounding box center [454, 157] width 289 height 319
click at [318, 283] on button "Reply to" at bounding box center [320, 281] width 5 height 5
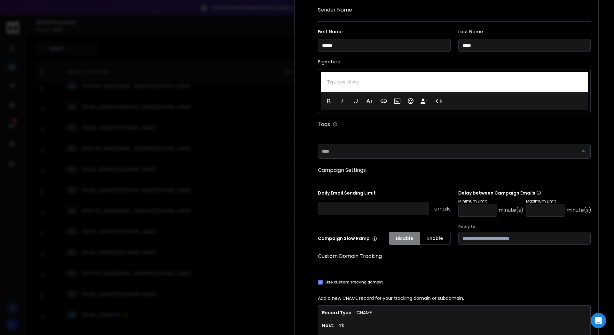
scroll to position [152, 0]
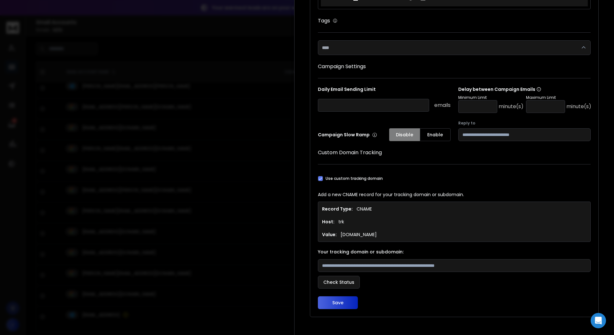
click at [354, 266] on input at bounding box center [454, 265] width 273 height 13
type input "**********"
click at [336, 287] on button "Check Status" at bounding box center [339, 281] width 42 height 13
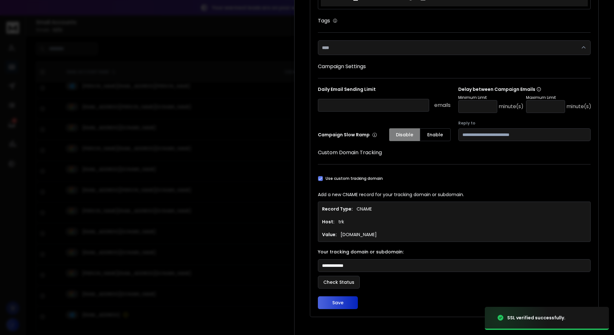
click at [341, 305] on button "Save" at bounding box center [338, 302] width 40 height 13
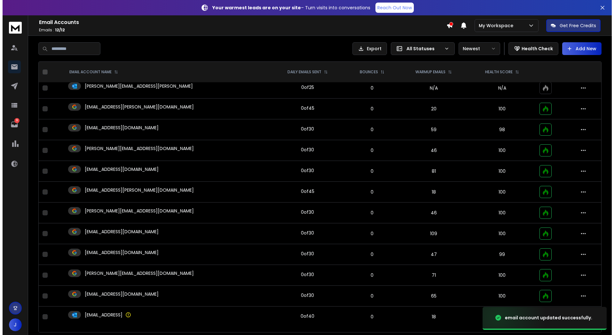
scroll to position [0, 0]
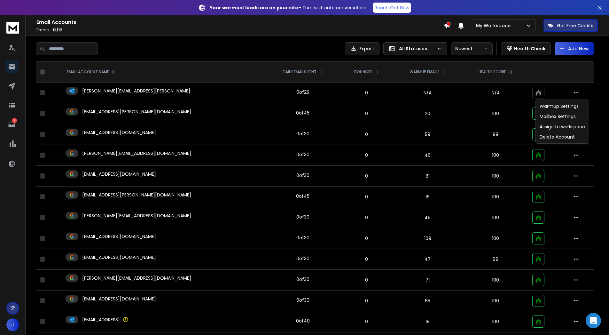
click at [576, 93] on icon at bounding box center [576, 93] width 6 height 6
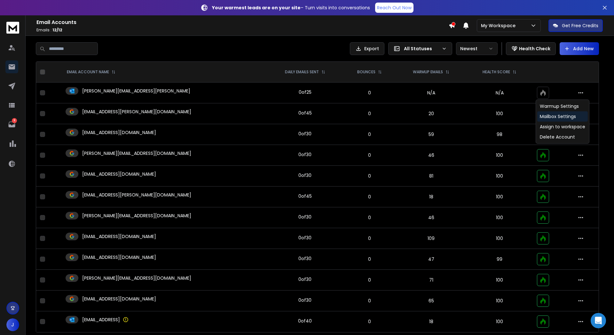
click at [567, 119] on div "Mailbox Settings" at bounding box center [562, 116] width 50 height 10
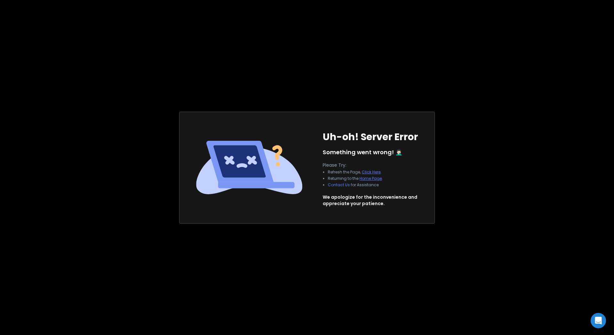
click at [367, 174] on link "Click Here" at bounding box center [370, 171] width 19 height 5
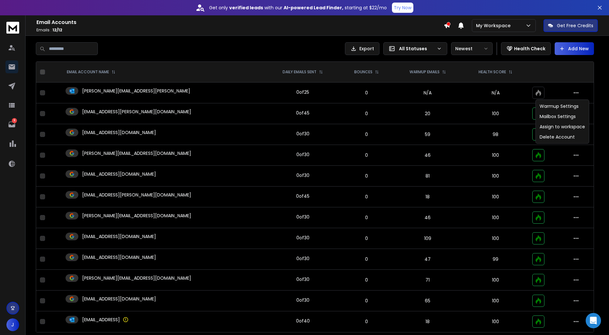
click at [580, 95] on button at bounding box center [576, 92] width 28 height 11
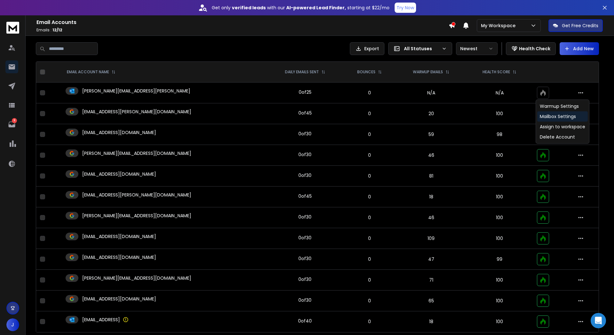
click at [562, 120] on div "Mailbox Settings" at bounding box center [562, 116] width 50 height 10
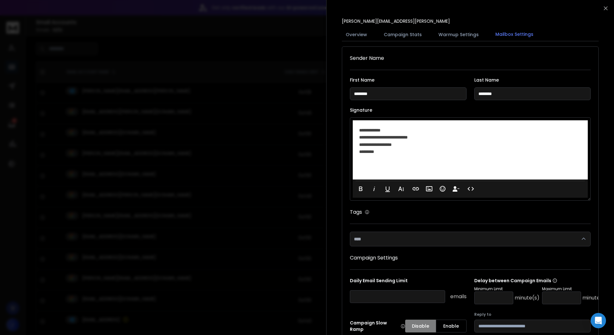
scroll to position [92, 0]
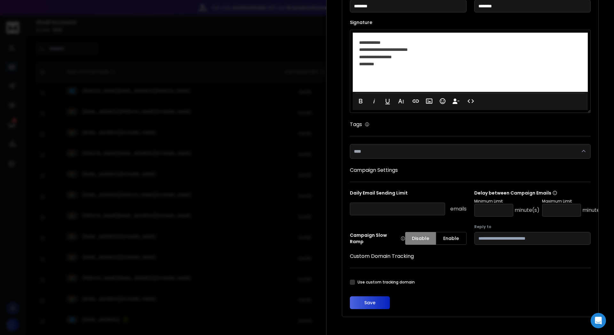
click at [407, 280] on div "Use custom tracking domain" at bounding box center [470, 281] width 241 height 13
click at [401, 279] on label "Use custom tracking domain" at bounding box center [385, 281] width 57 height 5
click at [354, 279] on button "Reply to" at bounding box center [352, 281] width 5 height 5
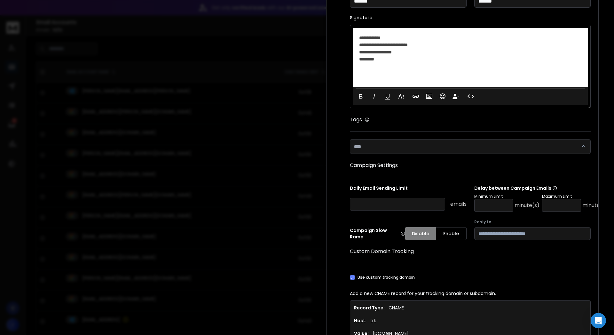
scroll to position [196, 0]
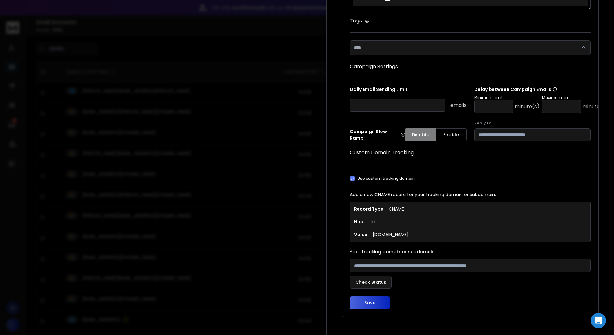
click at [377, 259] on input at bounding box center [470, 265] width 241 height 13
type input "**********"
click at [365, 280] on button "Check Status" at bounding box center [371, 281] width 42 height 13
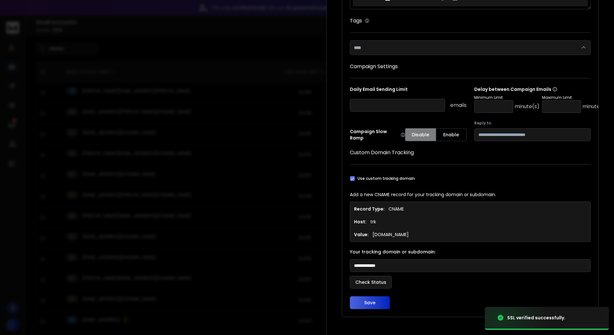
click at [369, 297] on button "Save" at bounding box center [370, 302] width 40 height 13
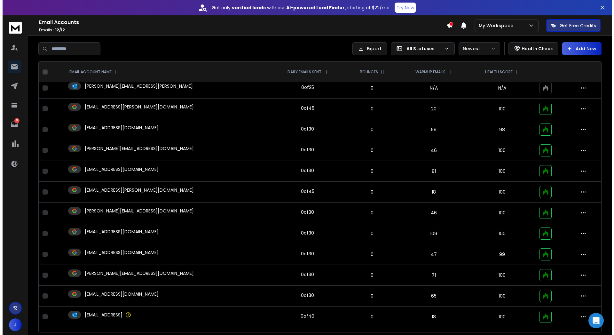
scroll to position [0, 0]
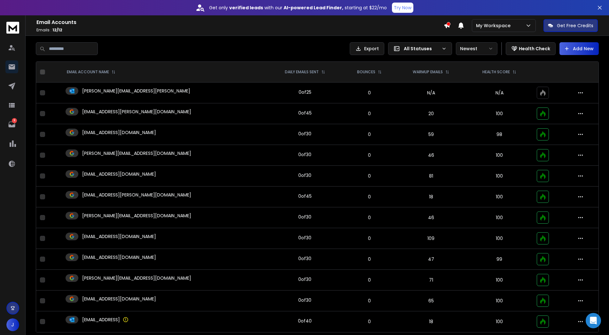
click at [576, 96] on button at bounding box center [580, 92] width 28 height 11
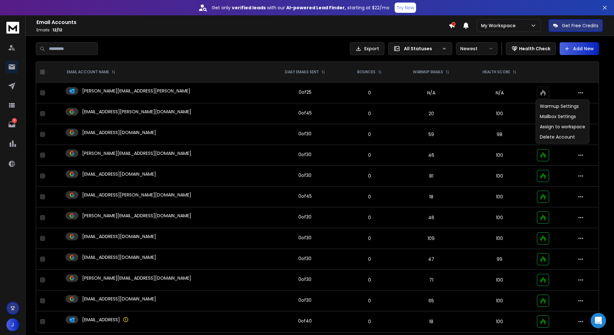
click at [432, 209] on td "46" at bounding box center [431, 217] width 70 height 21
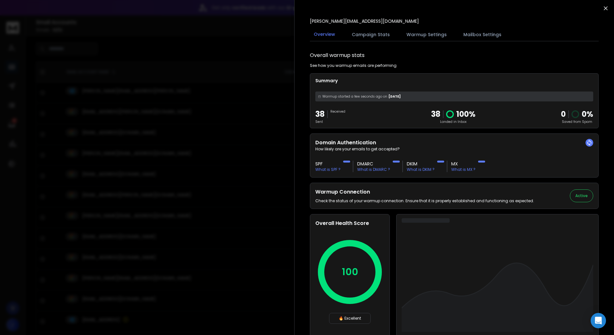
click at [604, 8] on icon "button" at bounding box center [605, 8] width 6 height 6
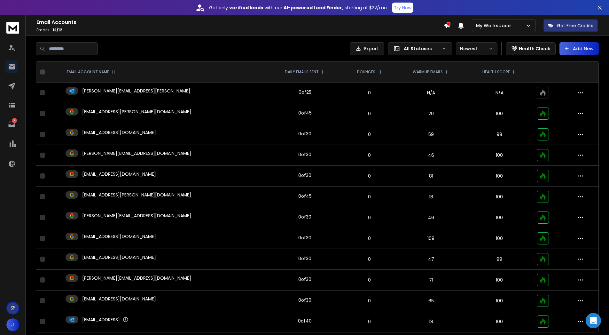
click at [577, 112] on icon at bounding box center [580, 114] width 6 height 6
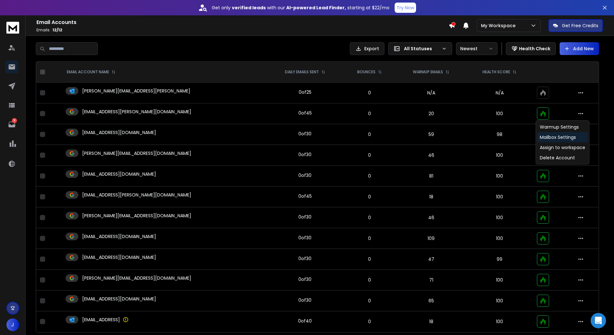
click at [559, 140] on div "Mailbox Settings" at bounding box center [562, 137] width 50 height 10
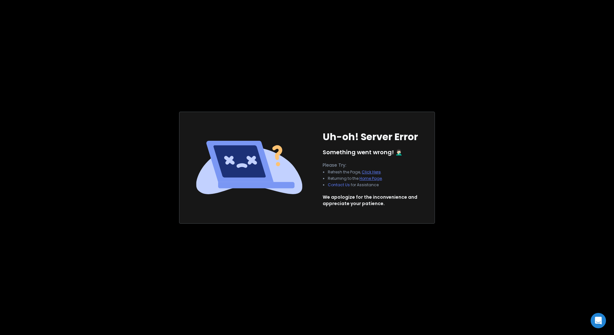
click at [374, 172] on link "Click Here" at bounding box center [370, 171] width 19 height 5
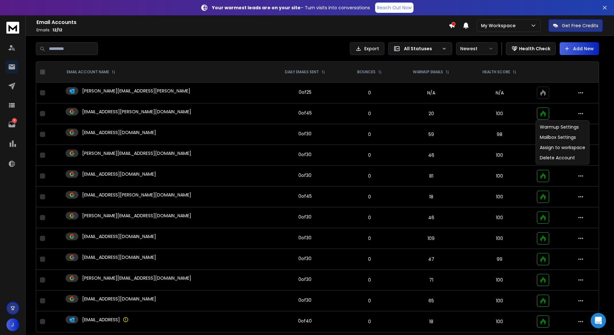
click at [578, 114] on icon at bounding box center [580, 113] width 5 height 1
click at [559, 140] on div "Mailbox Settings" at bounding box center [562, 137] width 50 height 10
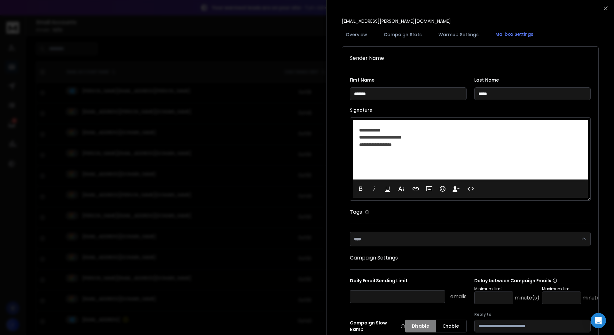
scroll to position [92, 0]
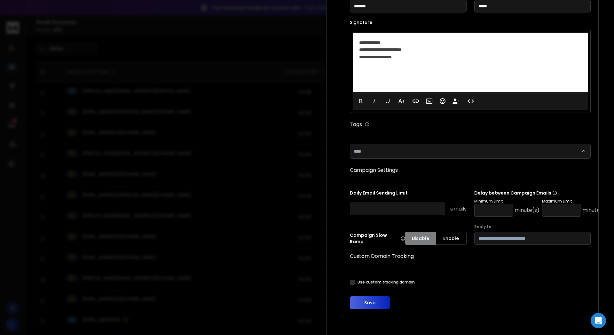
click at [369, 279] on label "Use custom tracking domain" at bounding box center [385, 281] width 57 height 5
click at [354, 279] on button "Reply to" at bounding box center [352, 281] width 5 height 5
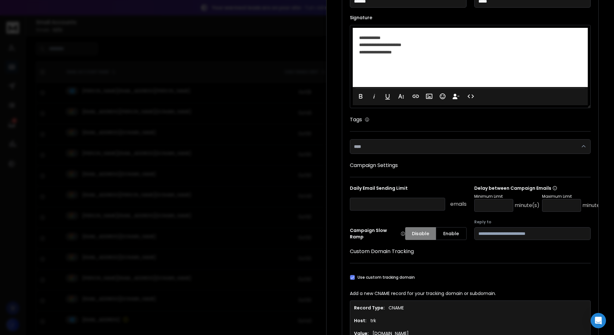
scroll to position [196, 0]
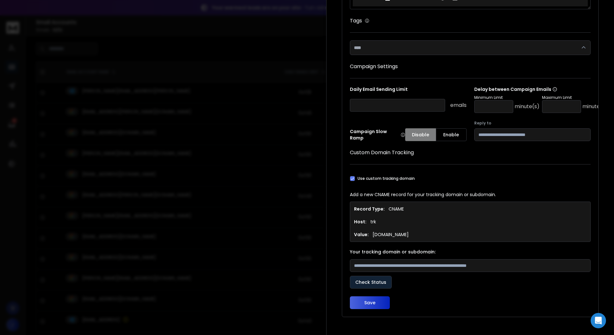
click at [375, 275] on button "Check Status" at bounding box center [371, 281] width 42 height 13
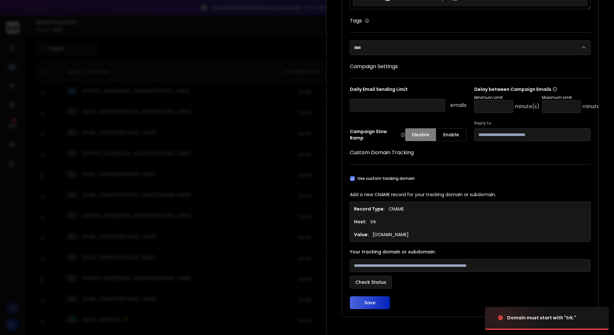
click at [395, 259] on input at bounding box center [470, 265] width 241 height 13
type input "**********"
click at [377, 280] on button "Check Status" at bounding box center [371, 281] width 42 height 13
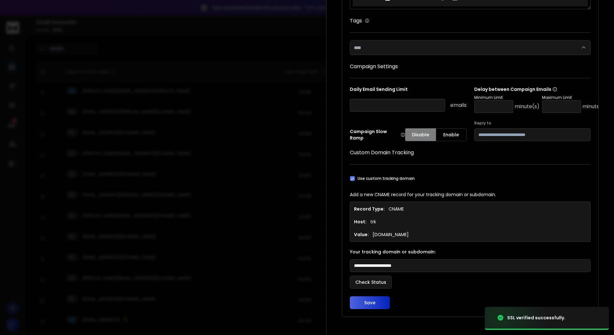
click at [378, 296] on button "Save" at bounding box center [370, 302] width 40 height 13
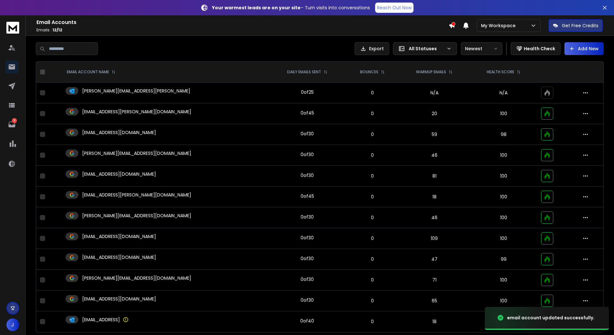
click at [578, 136] on button at bounding box center [585, 134] width 28 height 11
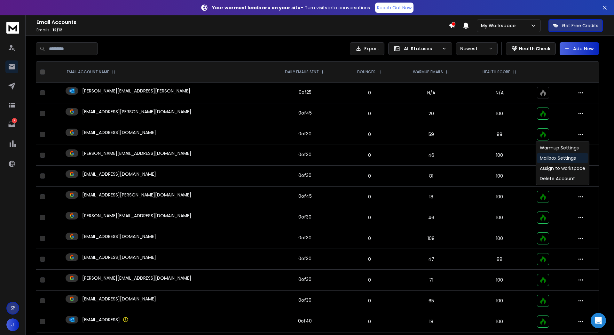
click at [565, 160] on div "Mailbox Settings" at bounding box center [562, 158] width 50 height 10
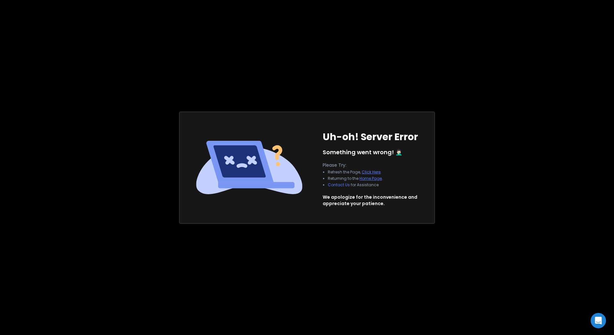
click at [367, 173] on link "Click Here" at bounding box center [370, 171] width 19 height 5
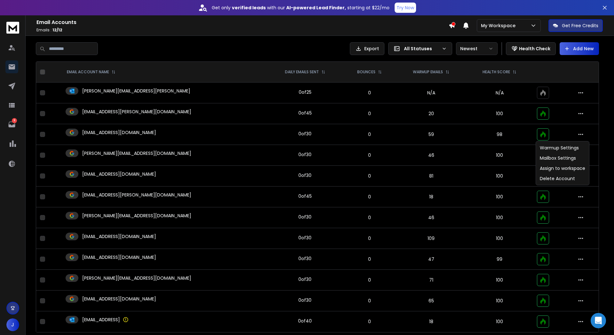
click at [578, 135] on icon at bounding box center [580, 134] width 5 height 1
click at [558, 157] on div "Mailbox Settings" at bounding box center [562, 158] width 50 height 10
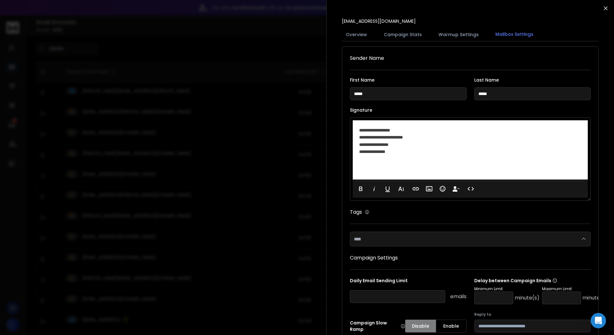
click at [602, 11] on icon "button" at bounding box center [605, 8] width 6 height 6
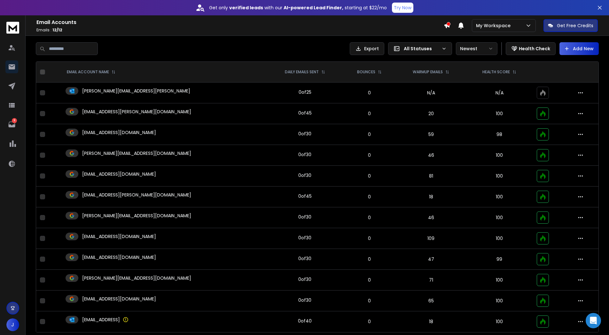
click at [577, 154] on icon at bounding box center [580, 155] width 6 height 6
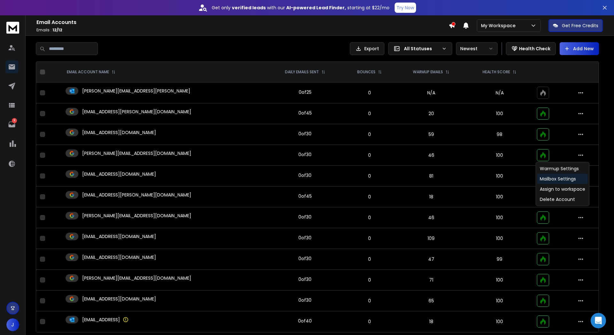
click at [557, 178] on div "Mailbox Settings" at bounding box center [562, 179] width 50 height 10
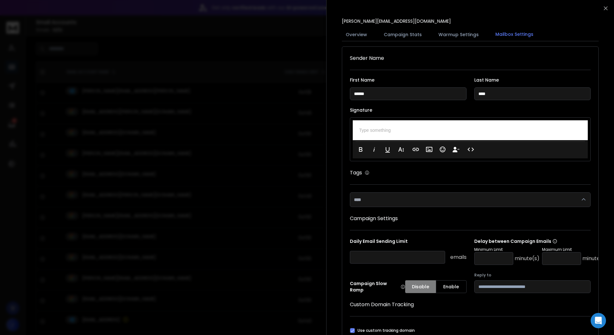
scroll to position [157, 0]
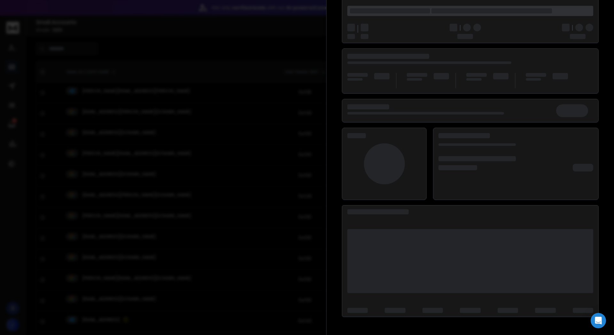
click at [251, 138] on div at bounding box center [307, 167] width 614 height 335
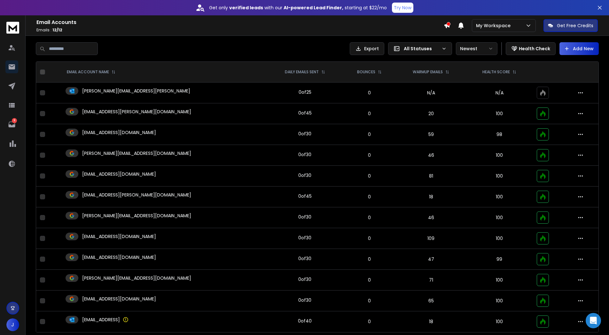
click at [578, 176] on icon at bounding box center [580, 175] width 5 height 1
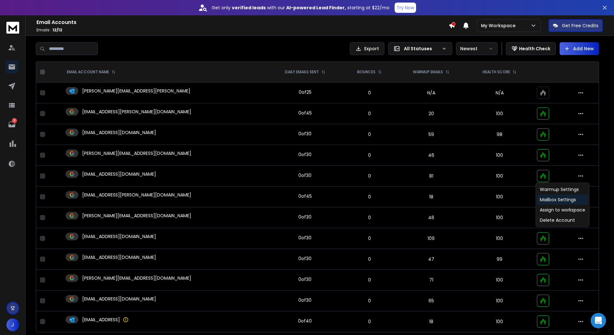
click at [560, 199] on div "Mailbox Settings" at bounding box center [562, 199] width 50 height 10
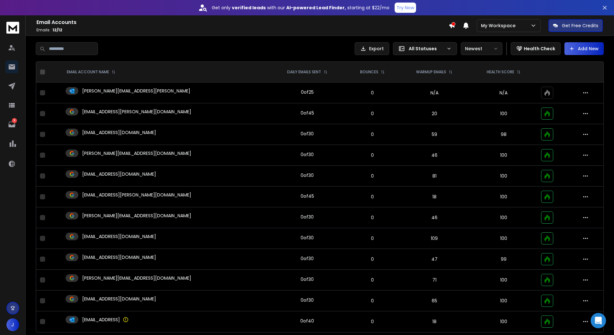
click at [575, 199] on button at bounding box center [585, 196] width 28 height 11
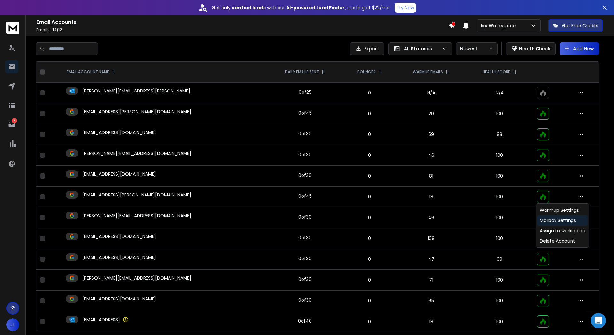
click at [567, 218] on div "Mailbox Settings" at bounding box center [562, 220] width 50 height 10
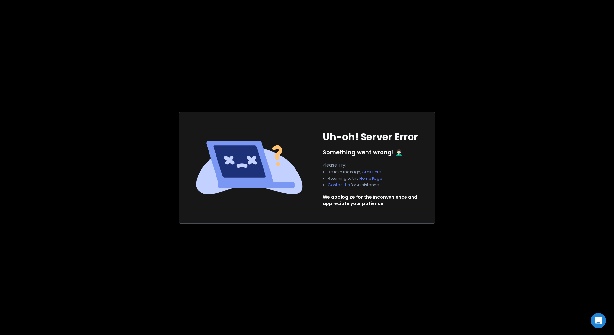
click at [382, 171] on li "Refresh the Page, Click Here ." at bounding box center [355, 171] width 55 height 5
click at [374, 171] on link "Click Here" at bounding box center [370, 171] width 19 height 5
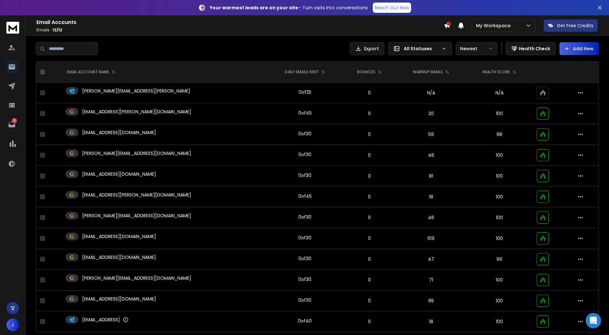
click at [576, 193] on button at bounding box center [580, 196] width 28 height 11
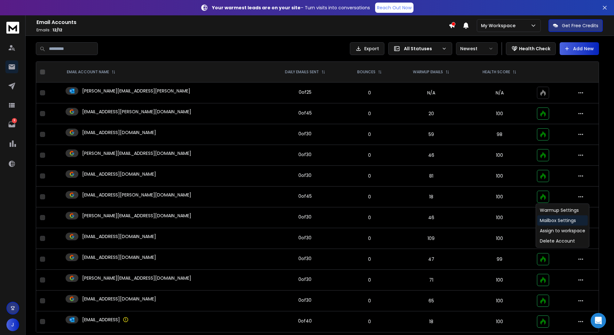
click at [564, 220] on div "Mailbox Settings" at bounding box center [562, 220] width 50 height 10
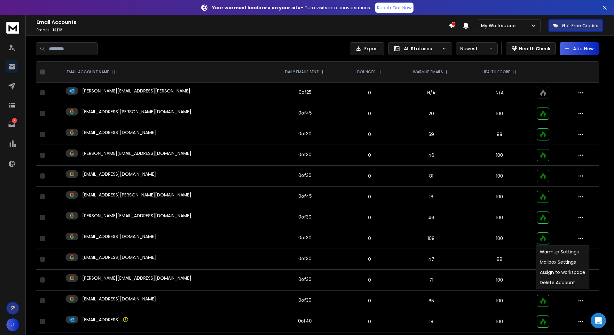
click at [572, 243] on button at bounding box center [580, 238] width 28 height 11
click at [564, 257] on div "Mailbox Settings" at bounding box center [562, 262] width 50 height 10
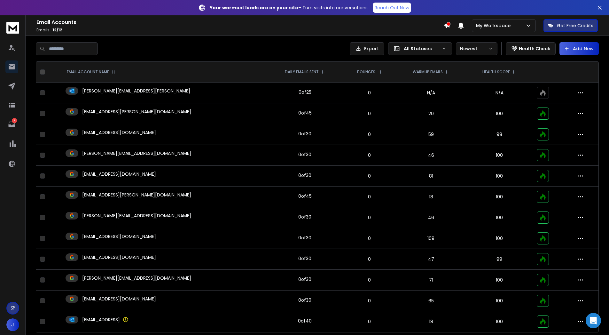
click at [577, 280] on icon at bounding box center [580, 280] width 6 height 6
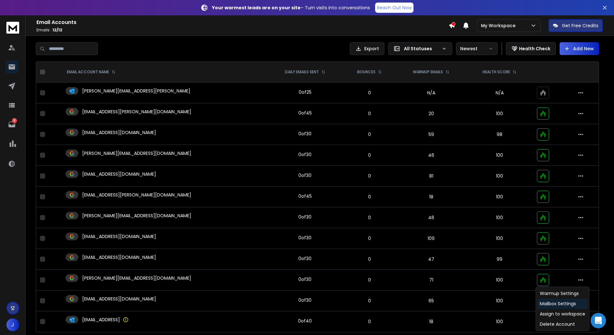
click at [572, 305] on div "Mailbox Settings" at bounding box center [562, 303] width 50 height 10
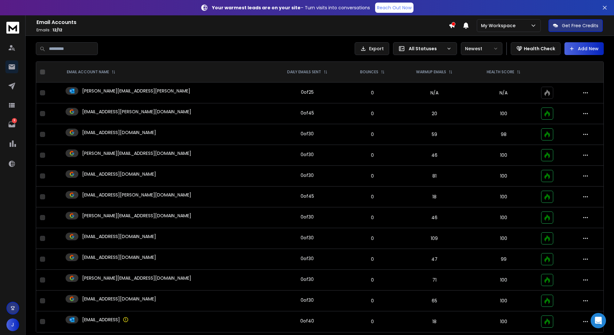
click at [583, 259] on icon at bounding box center [585, 258] width 5 height 1
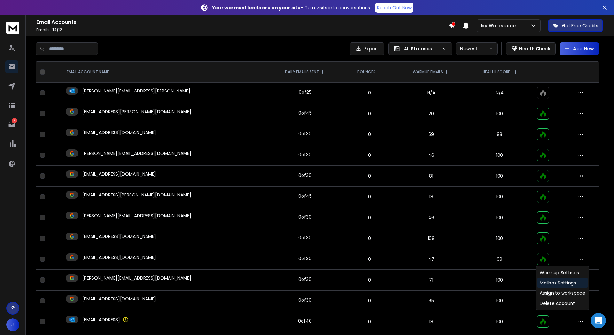
click at [560, 286] on div "Mailbox Settings" at bounding box center [562, 282] width 50 height 10
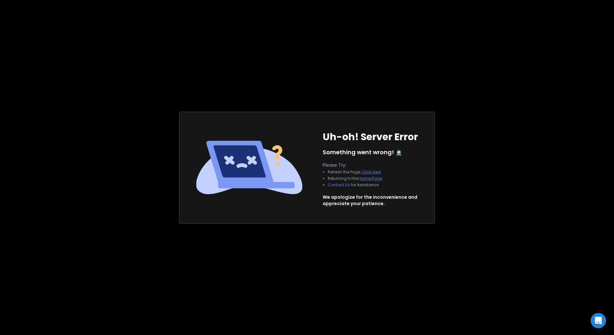
click at [378, 174] on link "Click Here" at bounding box center [370, 171] width 19 height 5
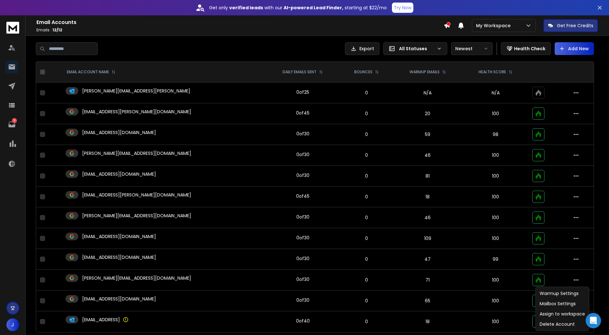
click at [574, 280] on icon at bounding box center [575, 279] width 5 height 1
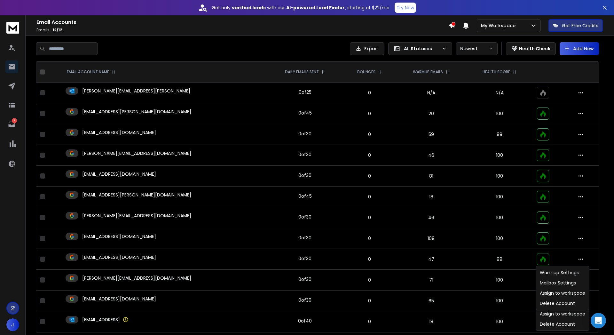
click at [577, 259] on icon at bounding box center [580, 259] width 6 height 6
click at [562, 281] on div "Mailbox Settings" at bounding box center [562, 282] width 50 height 10
click at [577, 320] on icon at bounding box center [580, 321] width 6 height 6
click at [556, 290] on div "Mailbox Settings" at bounding box center [562, 287] width 50 height 10
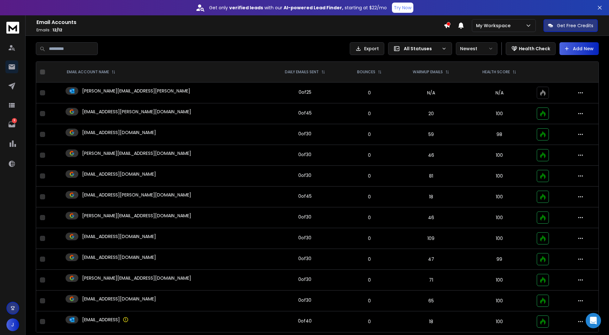
click at [572, 308] on td at bounding box center [580, 300] width 36 height 21
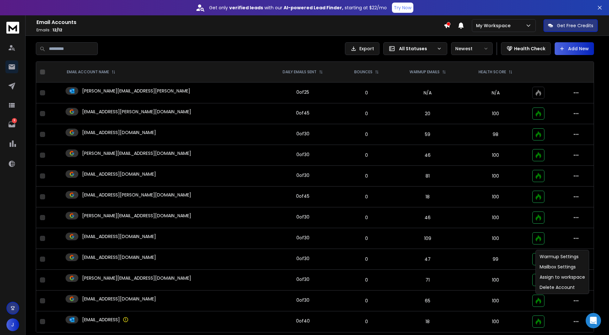
click at [574, 305] on button at bounding box center [576, 300] width 28 height 11
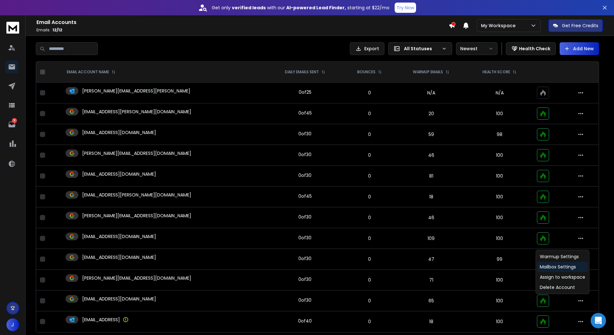
click at [561, 267] on div "Mailbox Settings" at bounding box center [562, 266] width 50 height 10
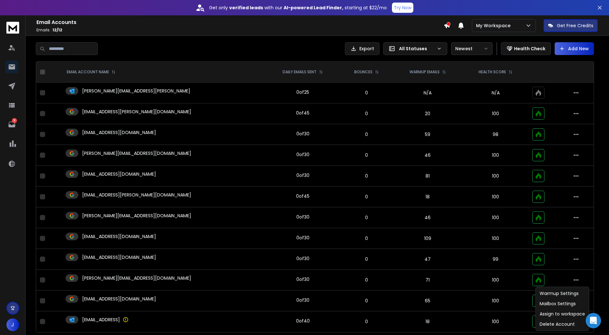
click at [573, 277] on icon at bounding box center [576, 280] width 6 height 6
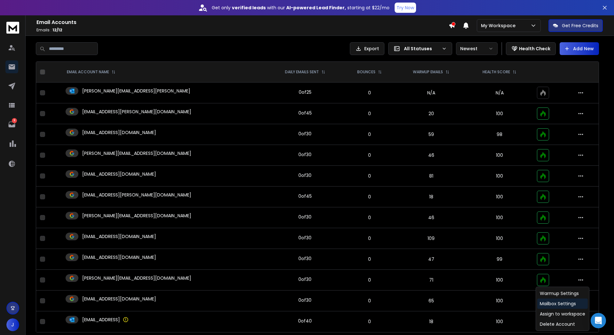
click at [567, 302] on div "Mailbox Settings" at bounding box center [562, 303] width 50 height 10
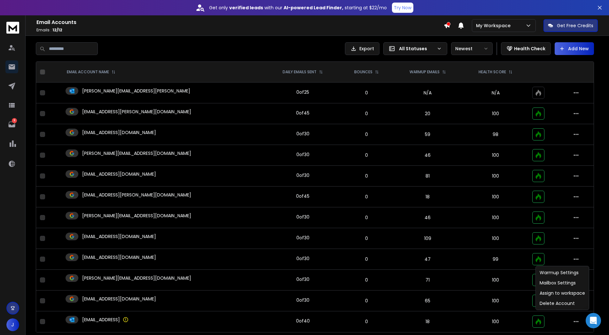
click at [574, 259] on icon at bounding box center [575, 258] width 5 height 1
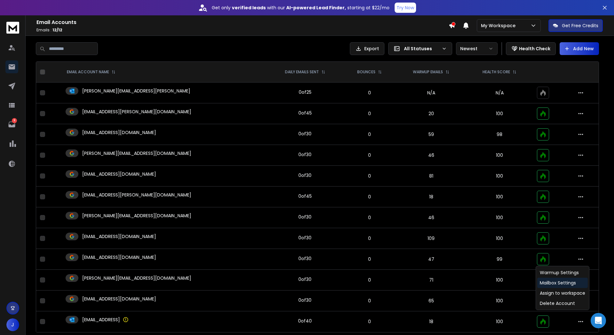
click at [565, 280] on div "Mailbox Settings" at bounding box center [562, 282] width 50 height 10
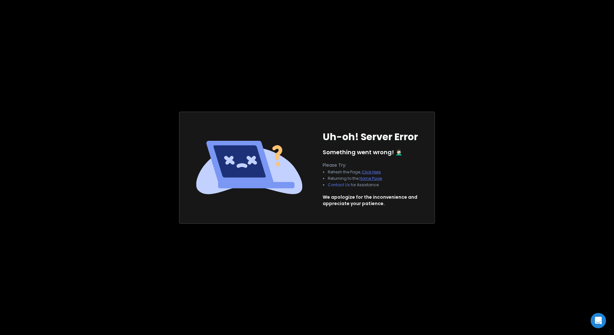
click at [375, 175] on link "Home Page" at bounding box center [370, 177] width 22 height 5
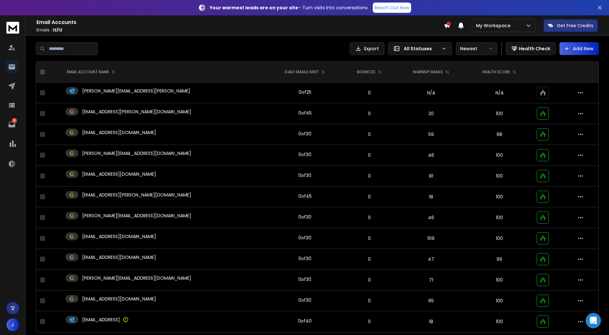
click at [569, 259] on button at bounding box center [580, 258] width 28 height 11
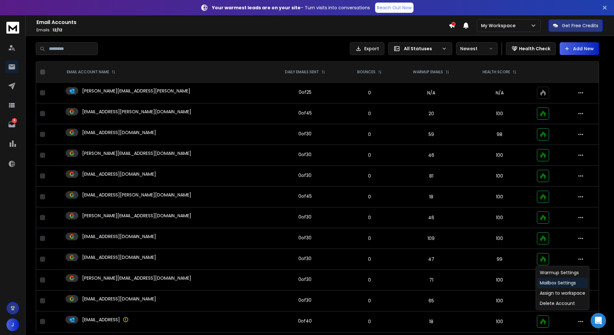
click at [566, 280] on div "Mailbox Settings" at bounding box center [562, 282] width 50 height 10
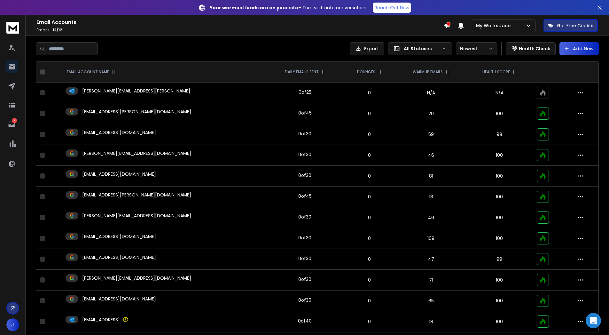
click at [577, 237] on icon at bounding box center [580, 238] width 6 height 6
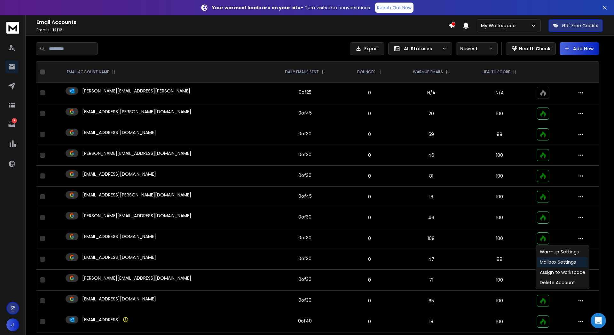
click at [566, 264] on div "Mailbox Settings" at bounding box center [562, 262] width 50 height 10
